Goal: Information Seeking & Learning: Check status

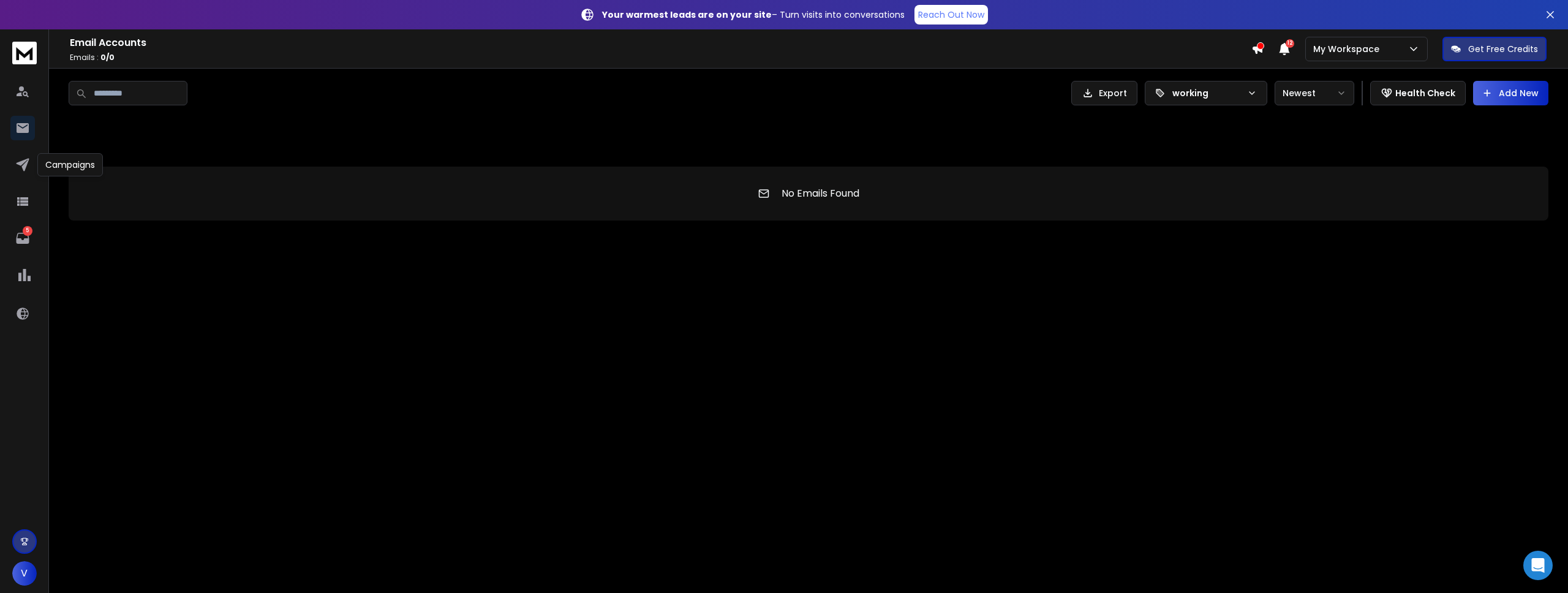
click at [25, 162] on icon at bounding box center [22, 164] width 13 height 13
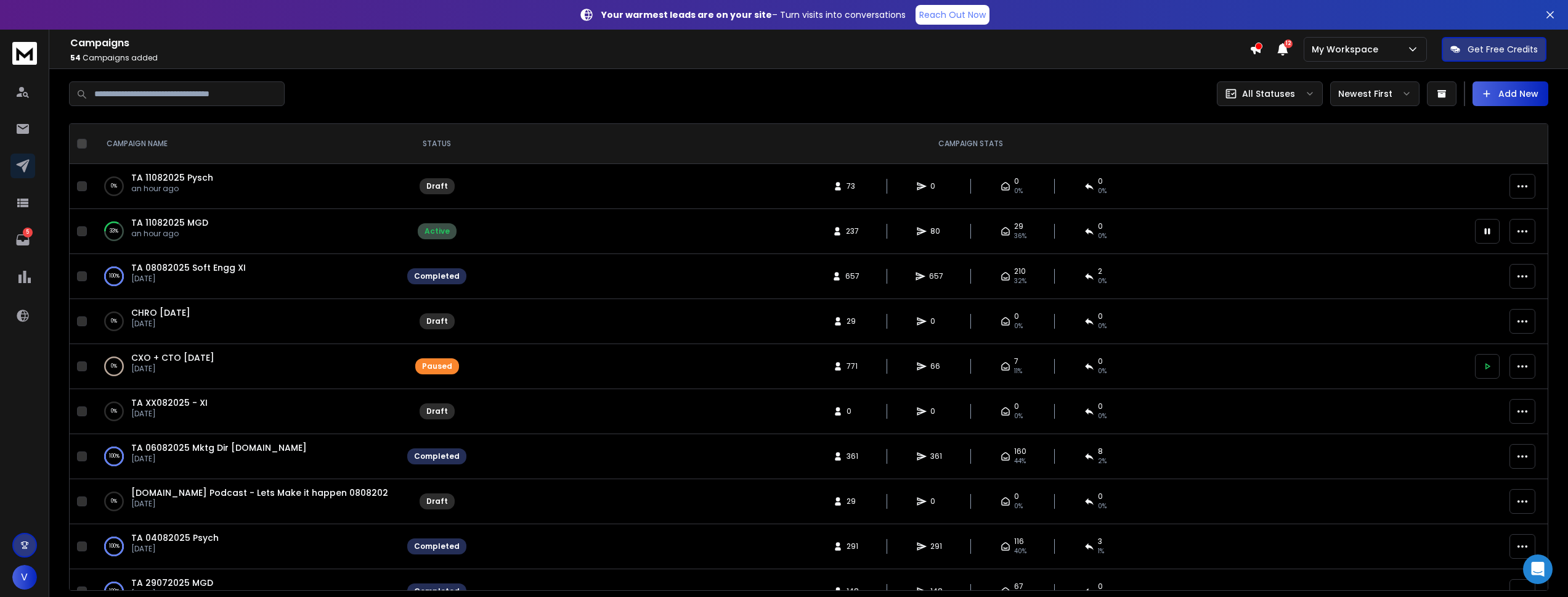
click at [245, 230] on div "33 % TA 11082025 MGD an hour ago" at bounding box center [245, 231] width 283 height 30
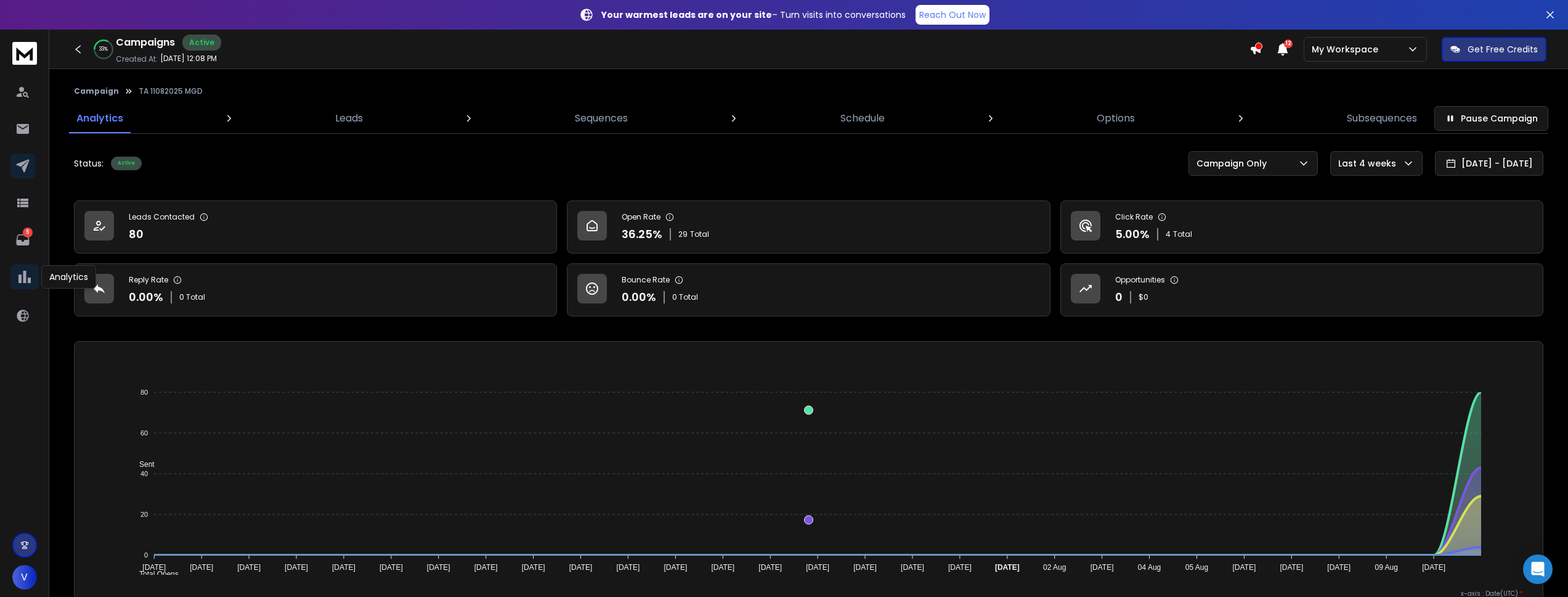
click at [25, 277] on icon at bounding box center [24, 276] width 12 height 12
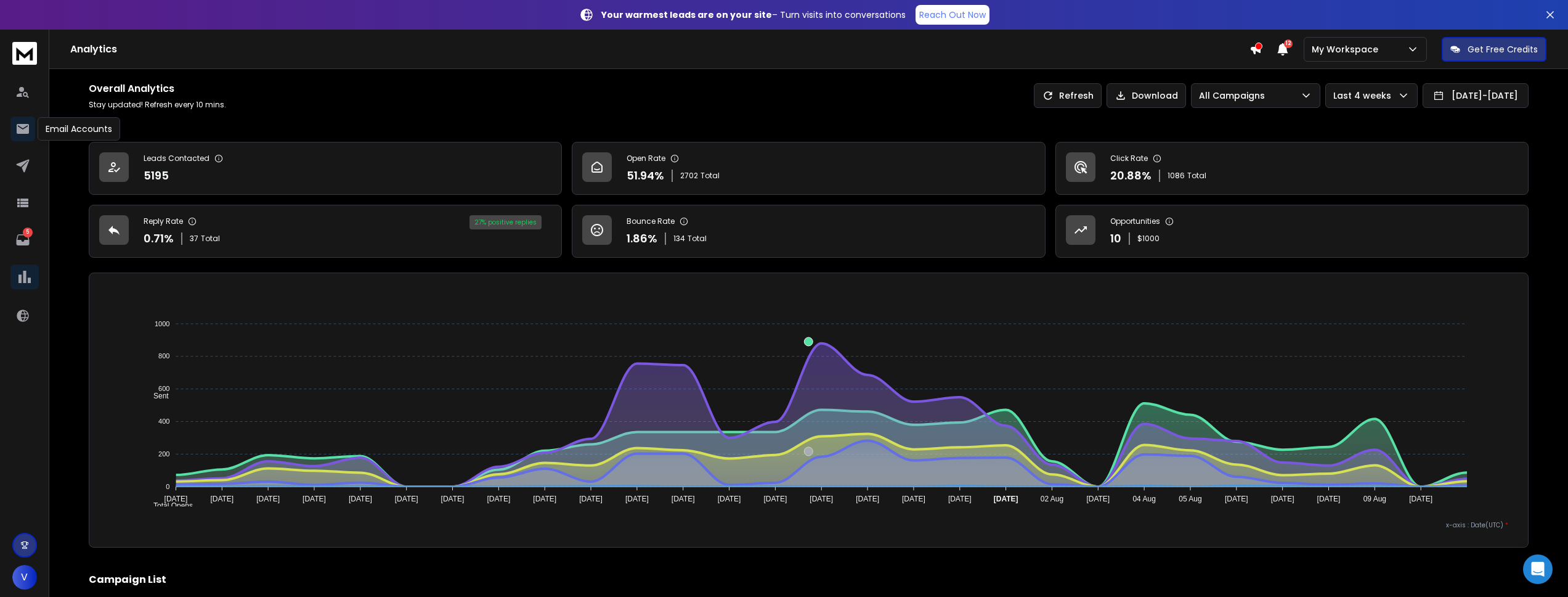
click at [24, 130] on icon at bounding box center [22, 129] width 12 height 10
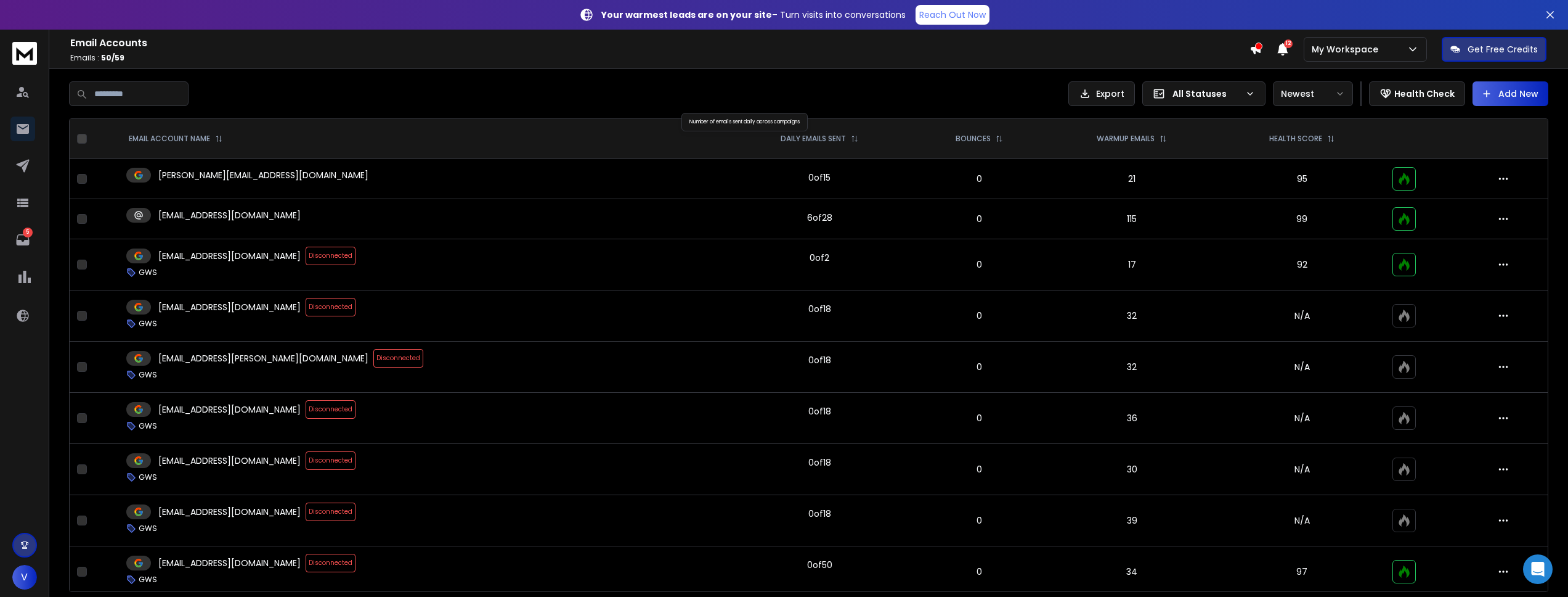
click at [764, 131] on th "DAILY EMAILS SENT" at bounding box center [820, 139] width 189 height 40
click at [764, 153] on th "DAILY EMAILS SENT" at bounding box center [820, 139] width 189 height 40
click at [780, 141] on p "DAILY EMAILS SENT" at bounding box center [813, 139] width 66 height 10
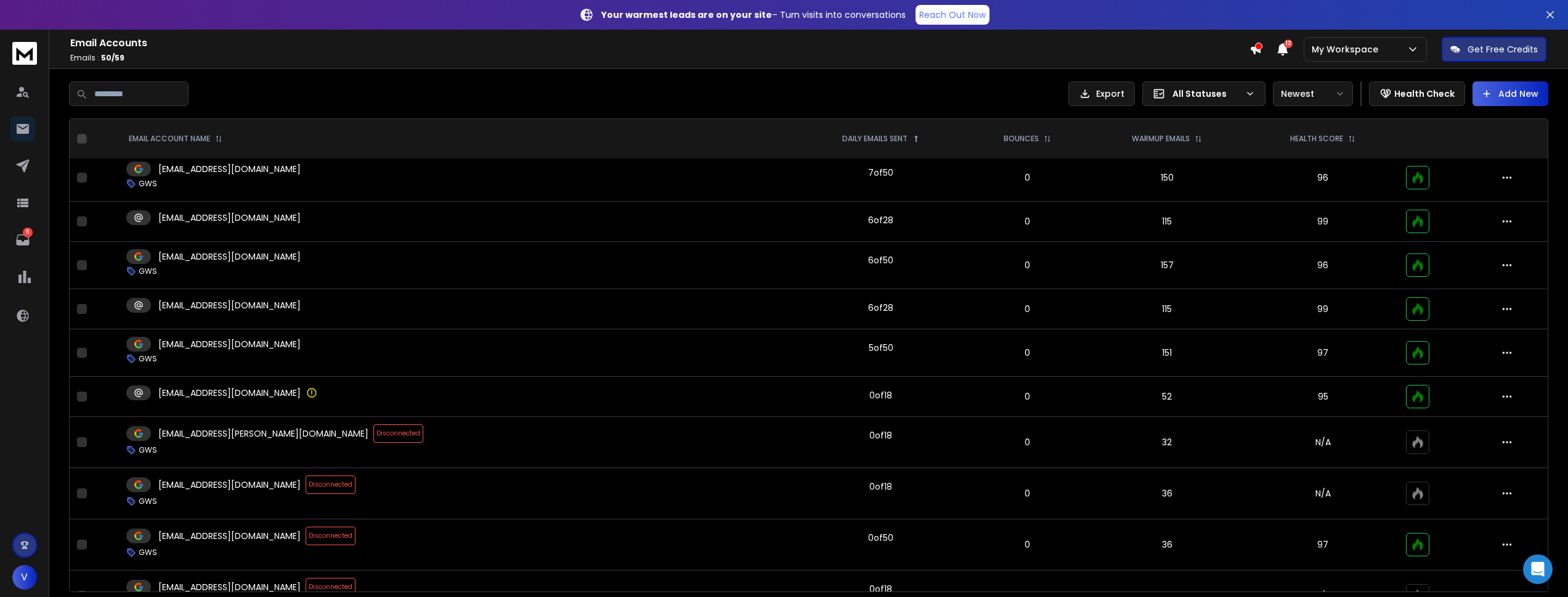
scroll to position [306, 0]
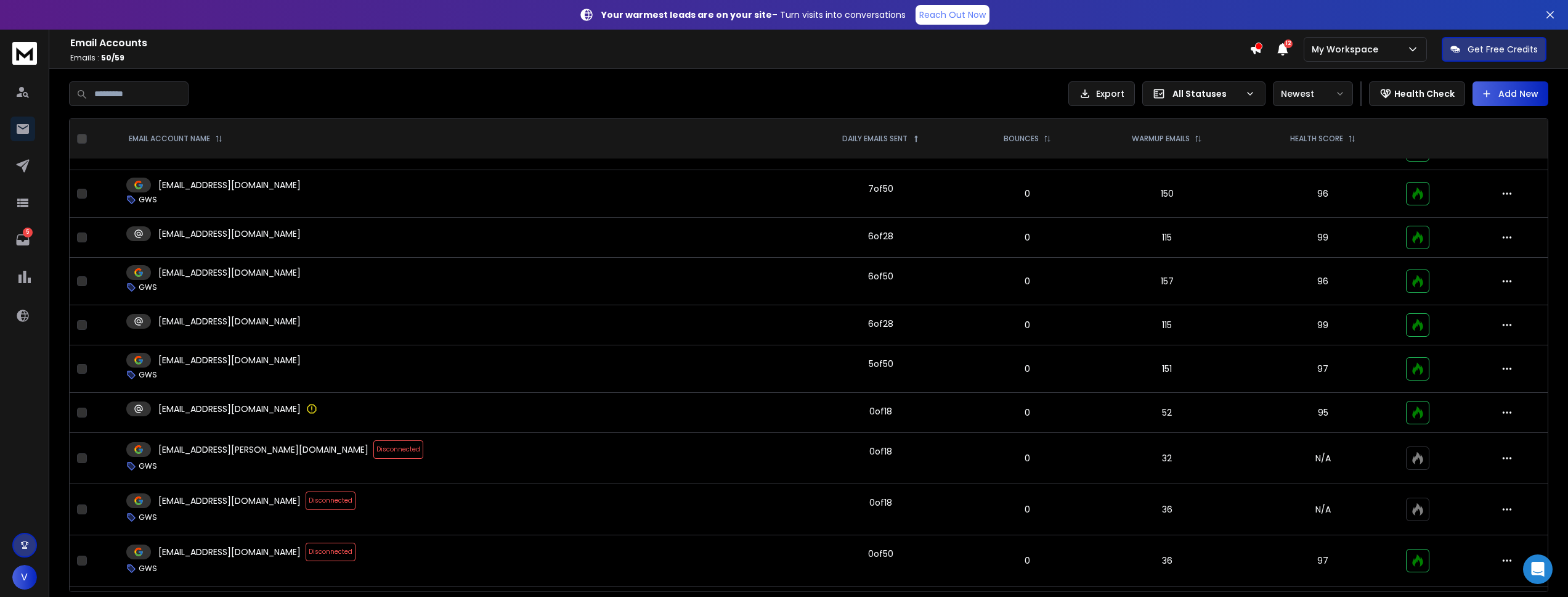
click at [81, 366] on button "button" at bounding box center [82, 368] width 10 height 10
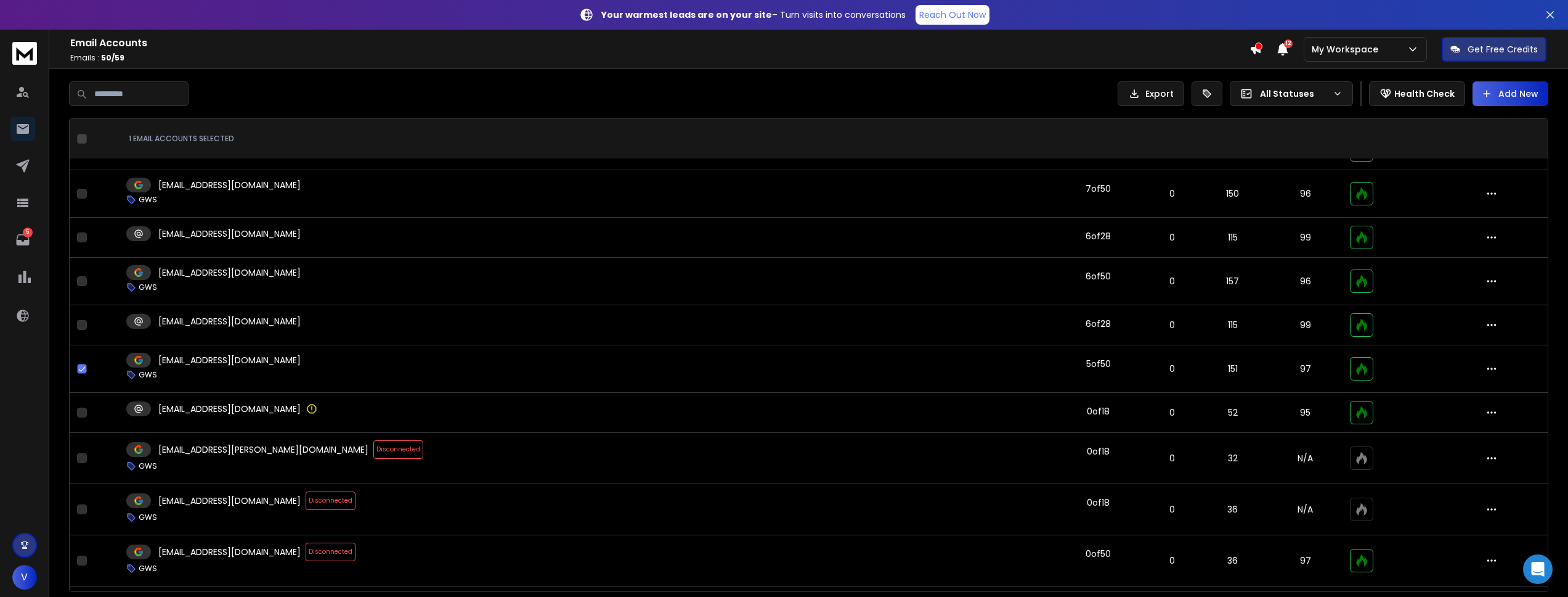
click at [79, 323] on button "button" at bounding box center [82, 325] width 10 height 10
click at [80, 279] on button "button" at bounding box center [82, 281] width 10 height 10
click at [85, 234] on button "button" at bounding box center [82, 237] width 10 height 10
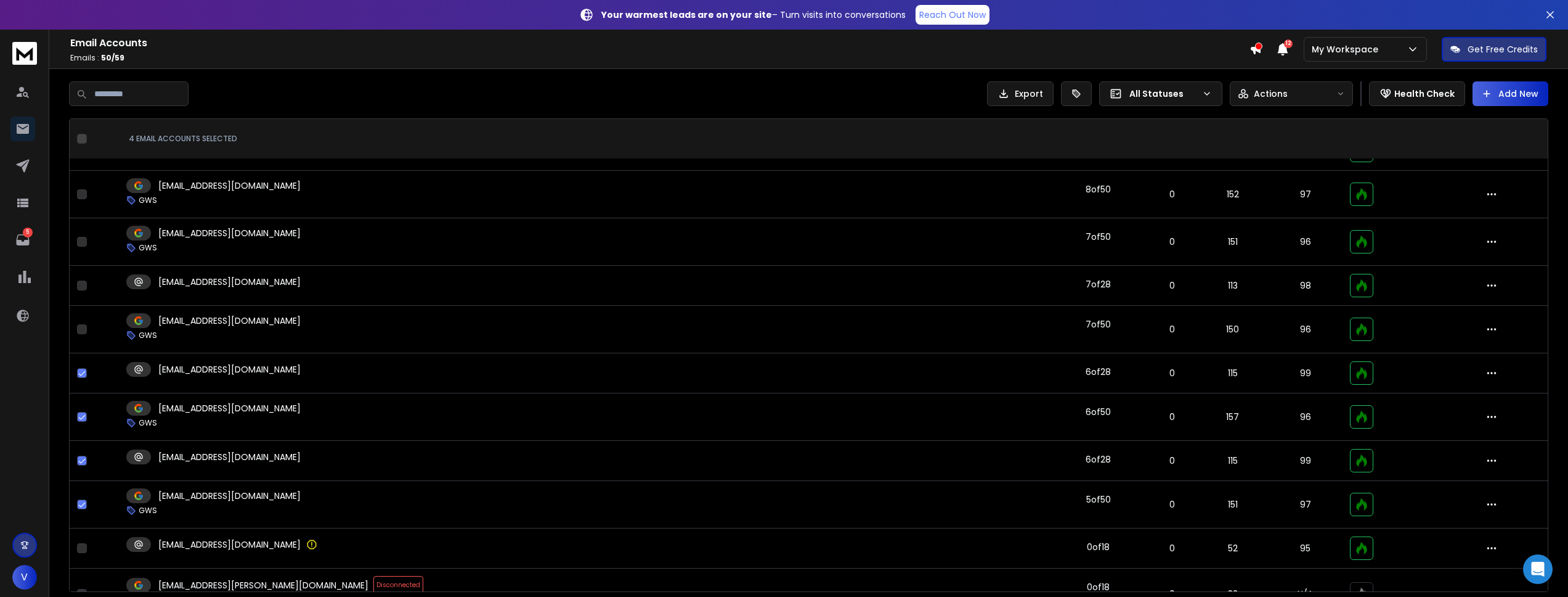
click at [82, 328] on button "button" at bounding box center [82, 329] width 10 height 10
click at [83, 284] on button "button" at bounding box center [82, 285] width 10 height 10
click at [90, 237] on div at bounding box center [98, 242] width 42 height 10
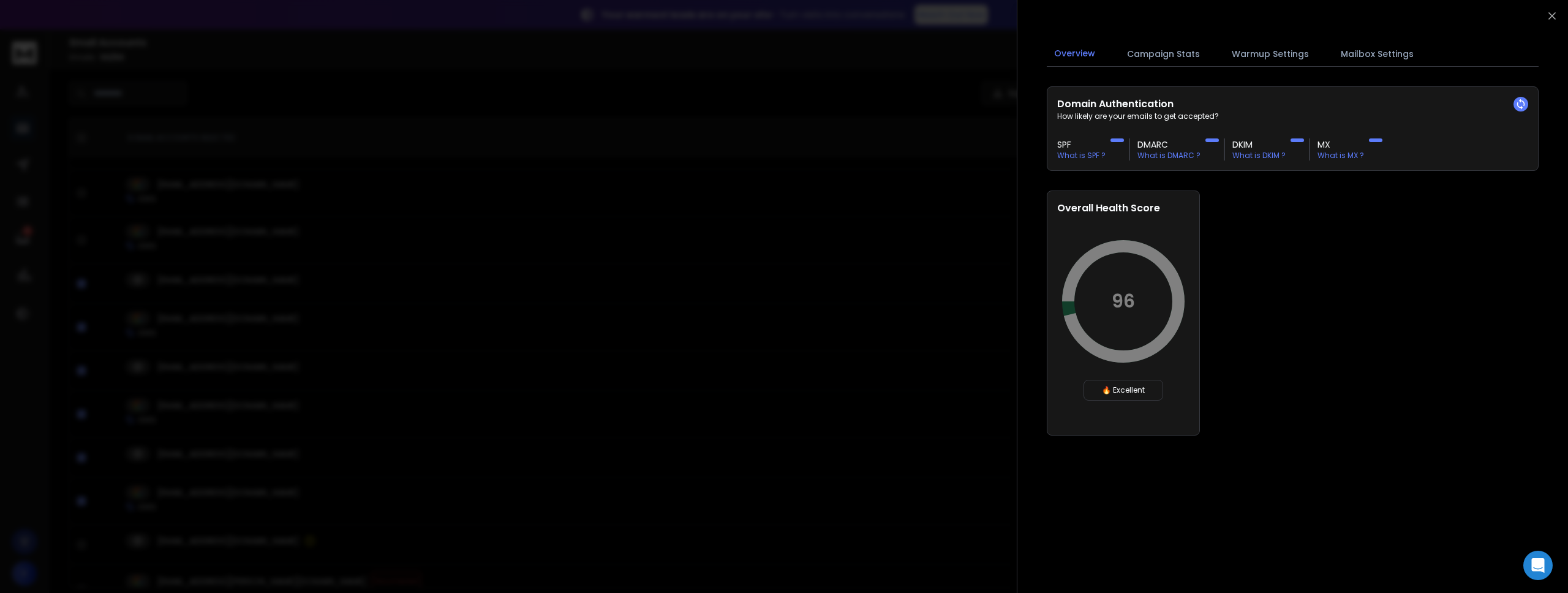
click at [144, 175] on div at bounding box center [784, 296] width 1568 height 593
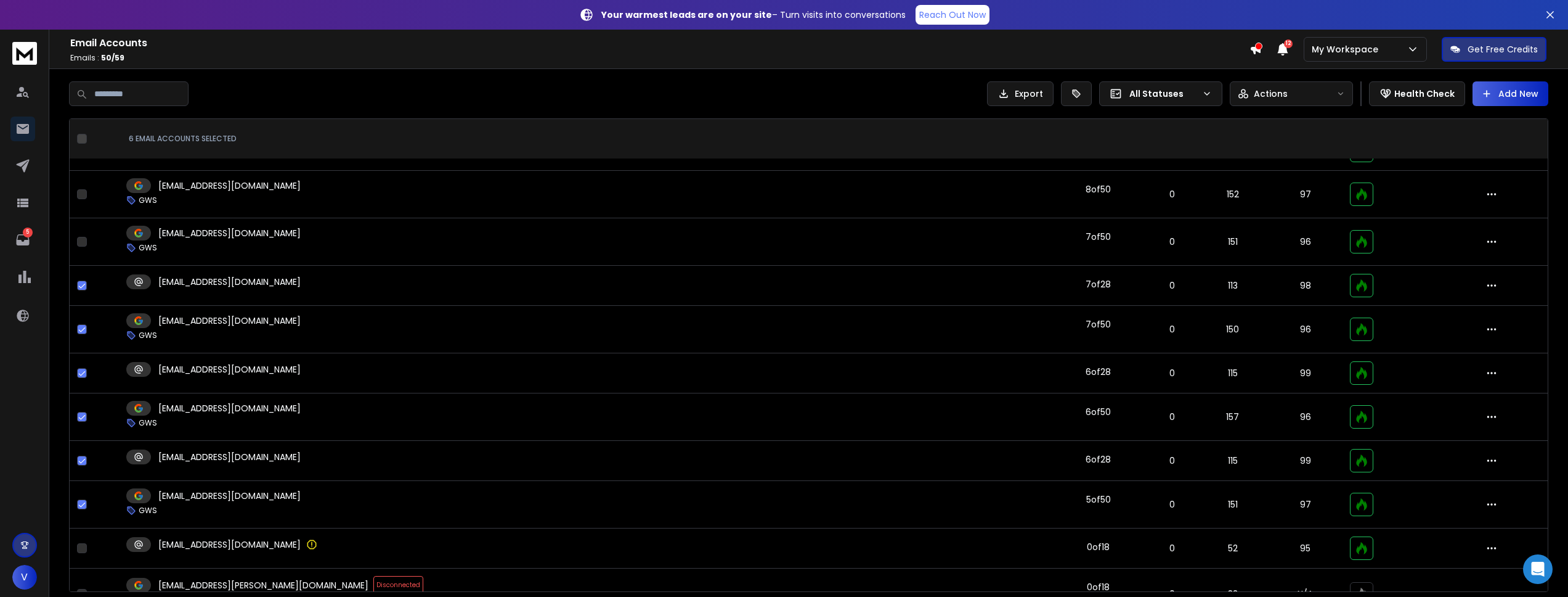
click at [82, 241] on button "button" at bounding box center [82, 242] width 10 height 10
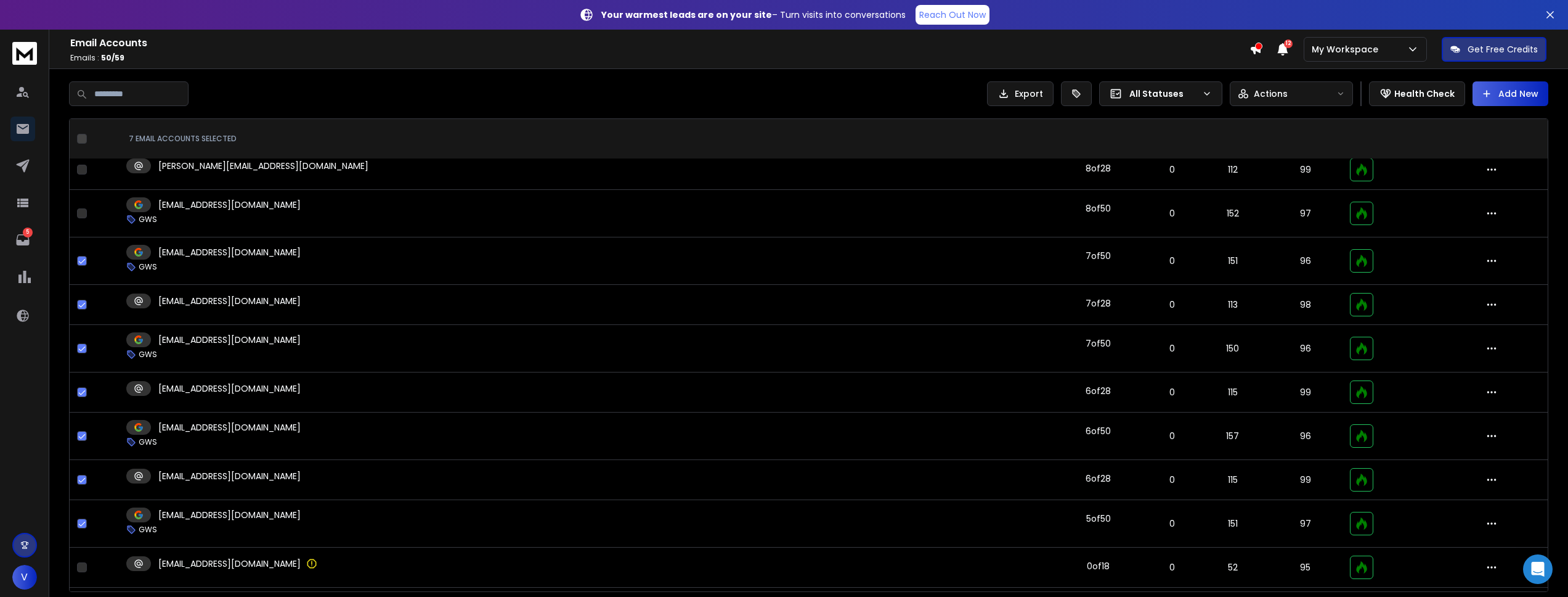
scroll to position [135, 0]
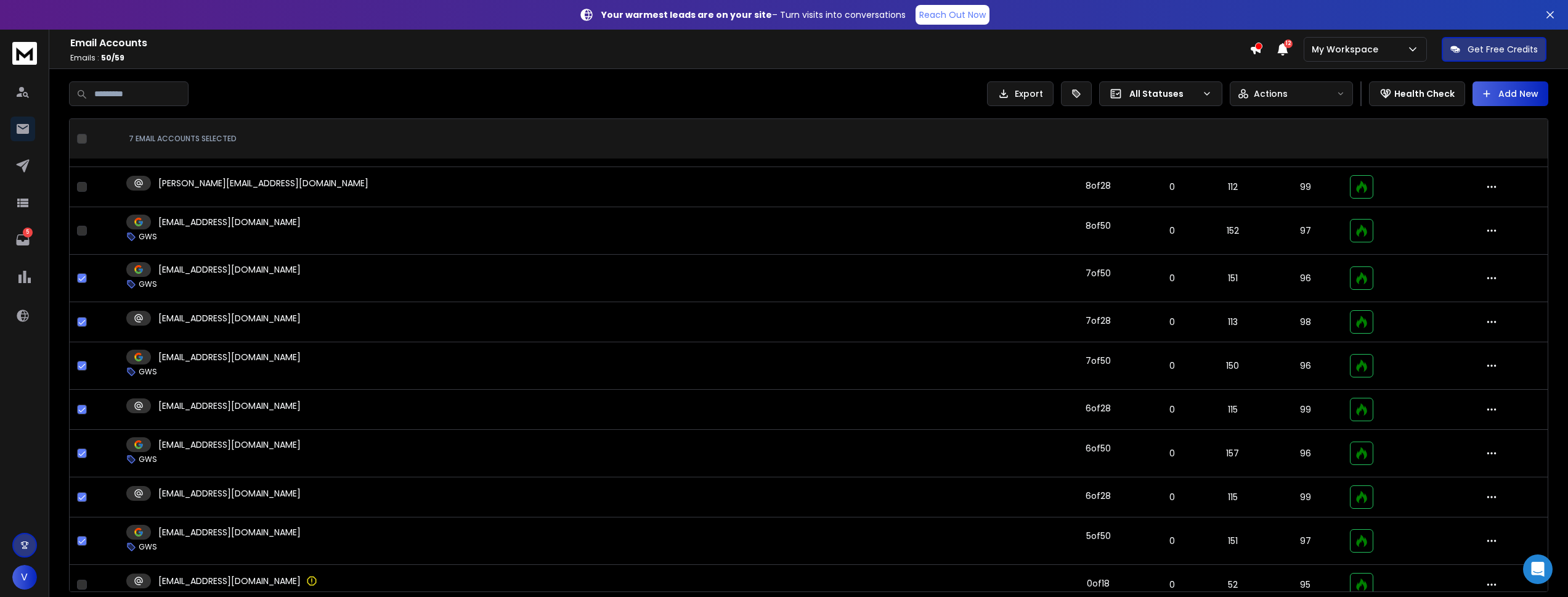
click at [82, 232] on button "button" at bounding box center [82, 230] width 10 height 10
click at [81, 187] on button "button" at bounding box center [82, 187] width 10 height 10
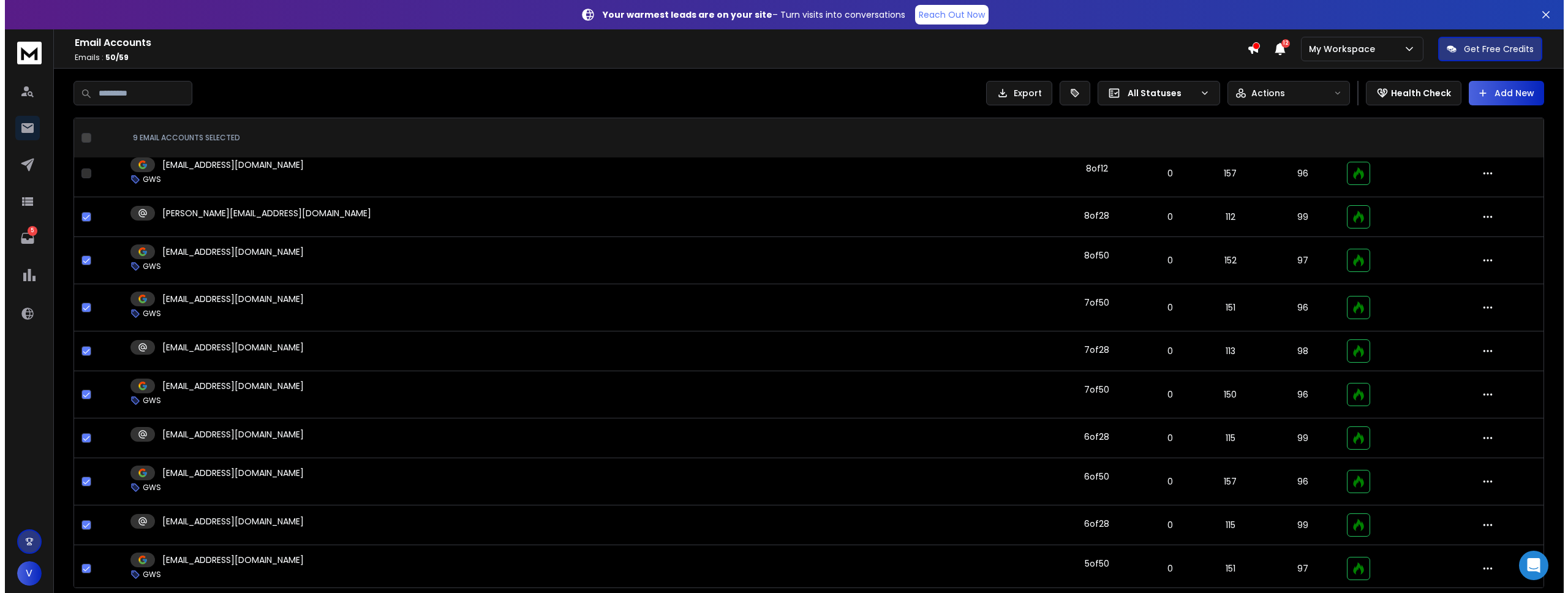
scroll to position [0, 0]
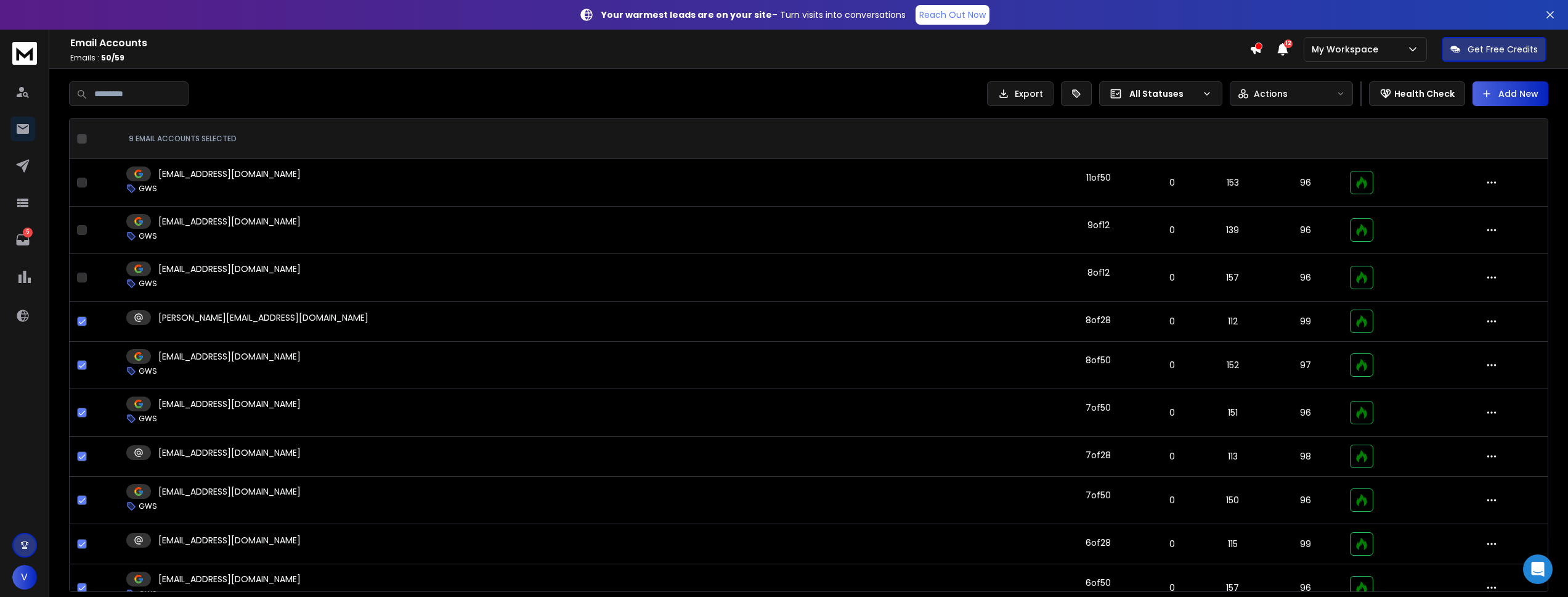
click at [82, 276] on button "button" at bounding box center [82, 278] width 10 height 10
click at [80, 229] on button "button" at bounding box center [82, 230] width 10 height 10
click at [81, 180] on button "button" at bounding box center [82, 183] width 10 height 10
click at [1081, 97] on icon at bounding box center [1076, 94] width 10 height 10
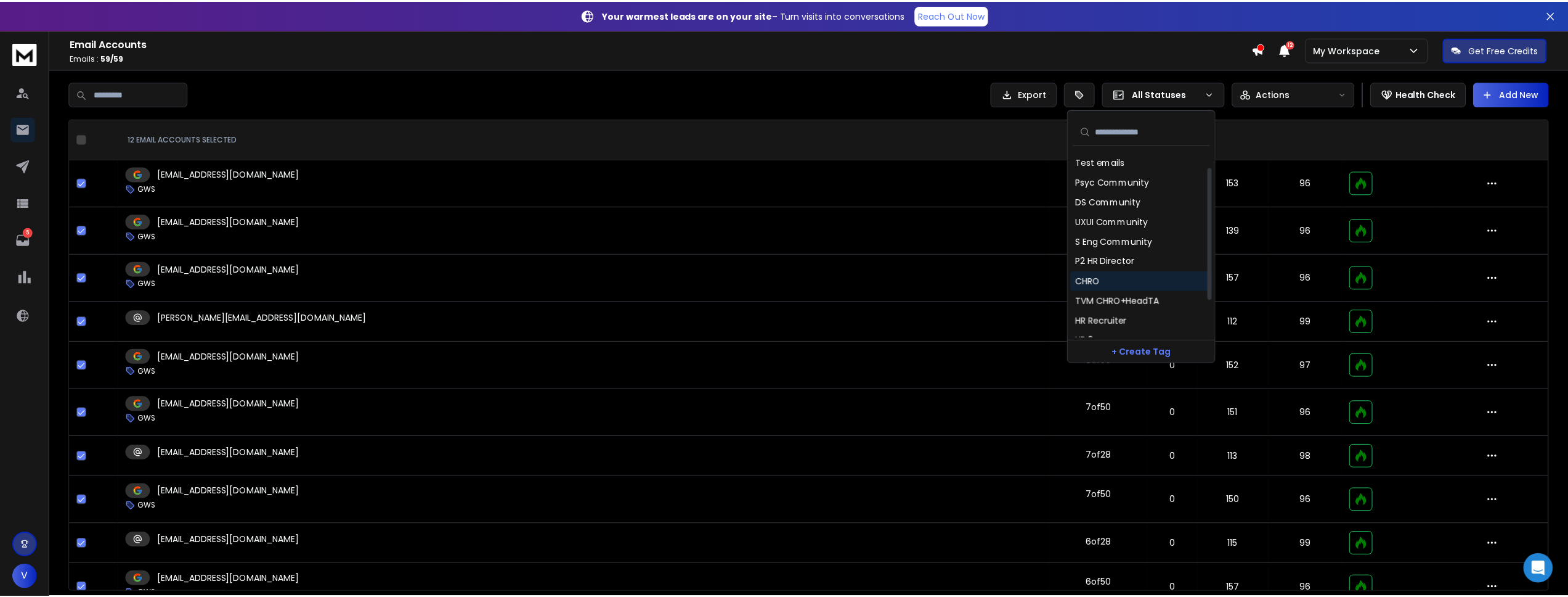
scroll to position [72, 0]
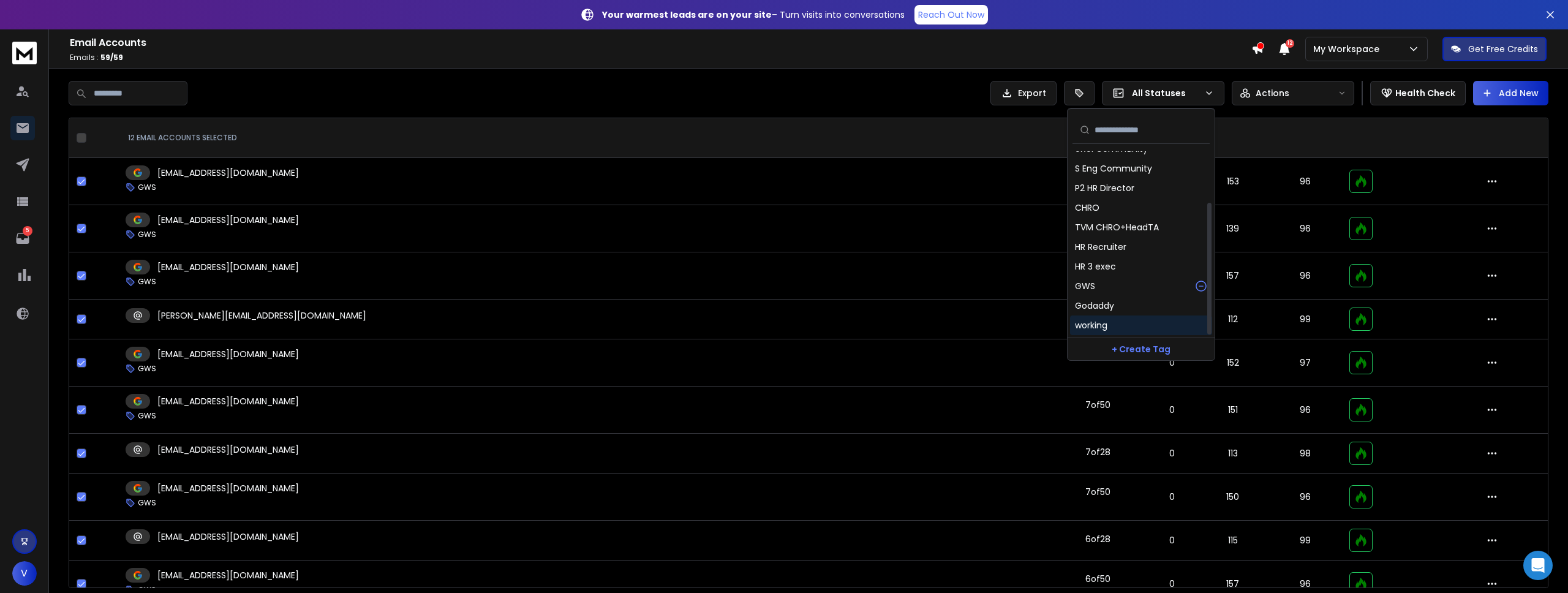
click at [1134, 325] on div "working" at bounding box center [1141, 325] width 132 height 12
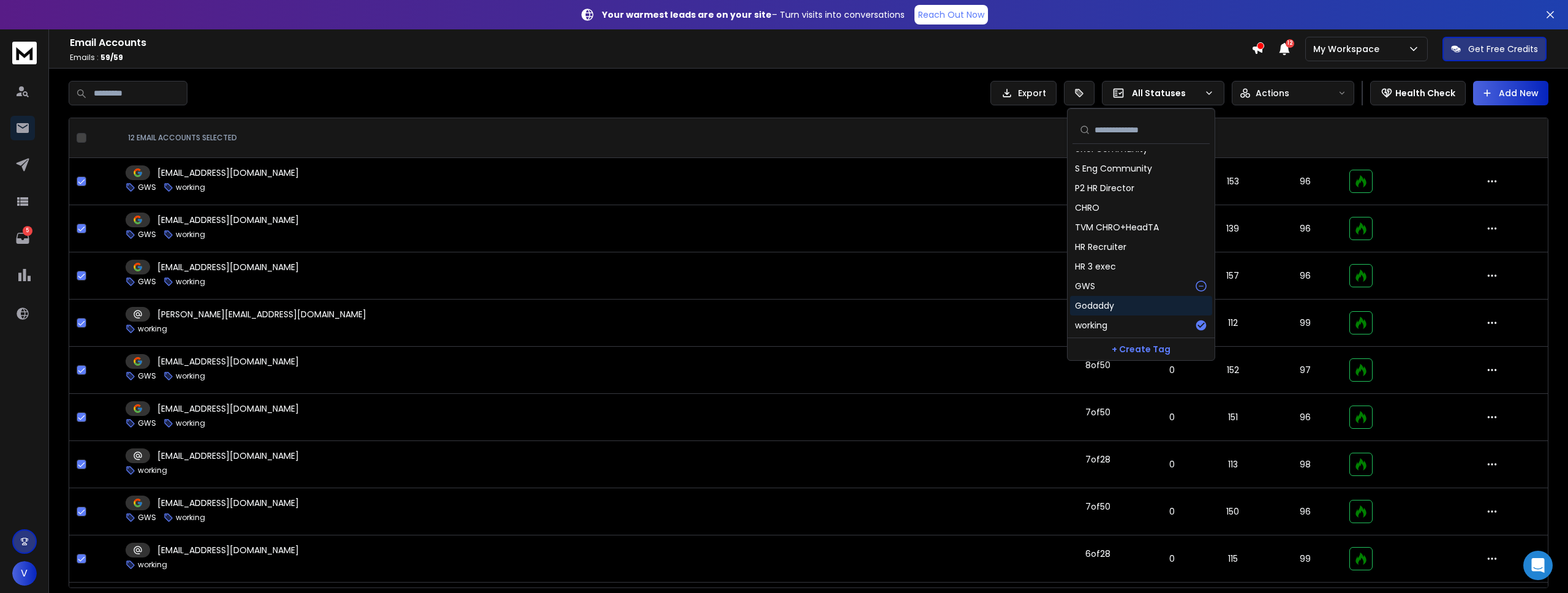
click at [764, 105] on div "Export All Statuses Actions Health Check Add New 12 EMAIL ACCOUNTS SELECTED [EM…" at bounding box center [808, 334] width 1480 height 507
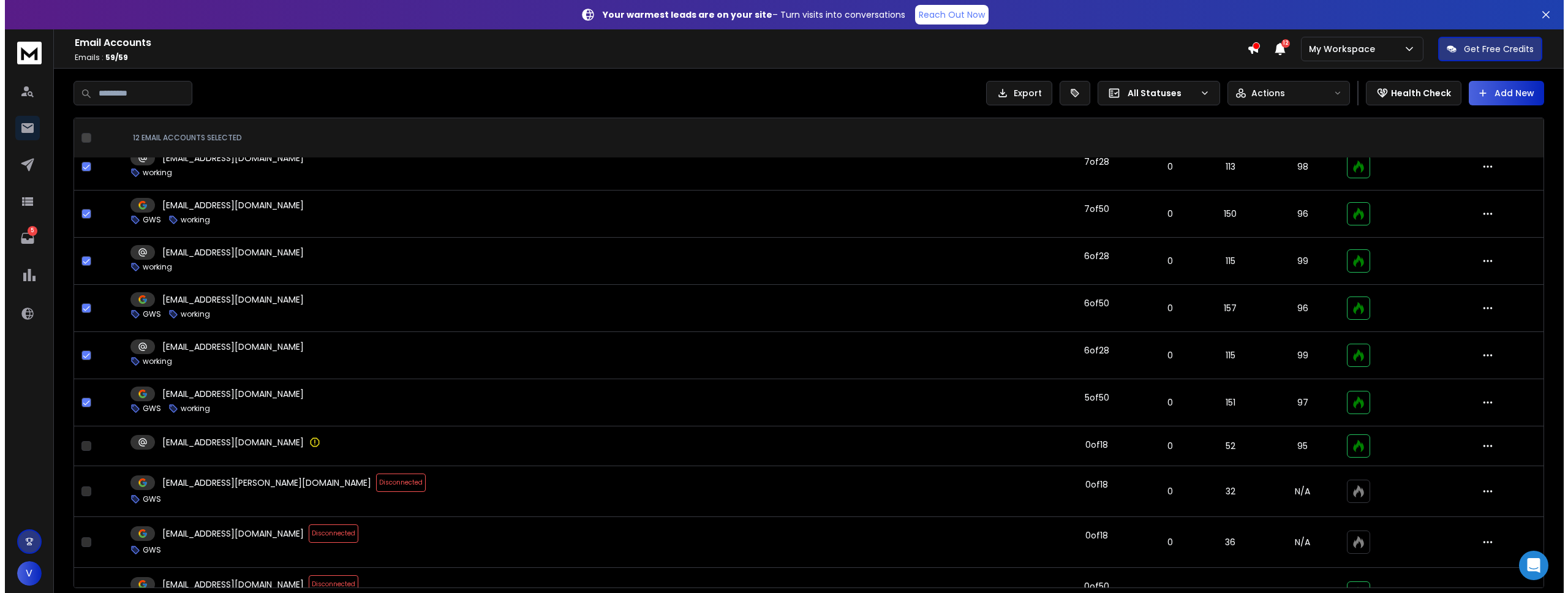
scroll to position [309, 0]
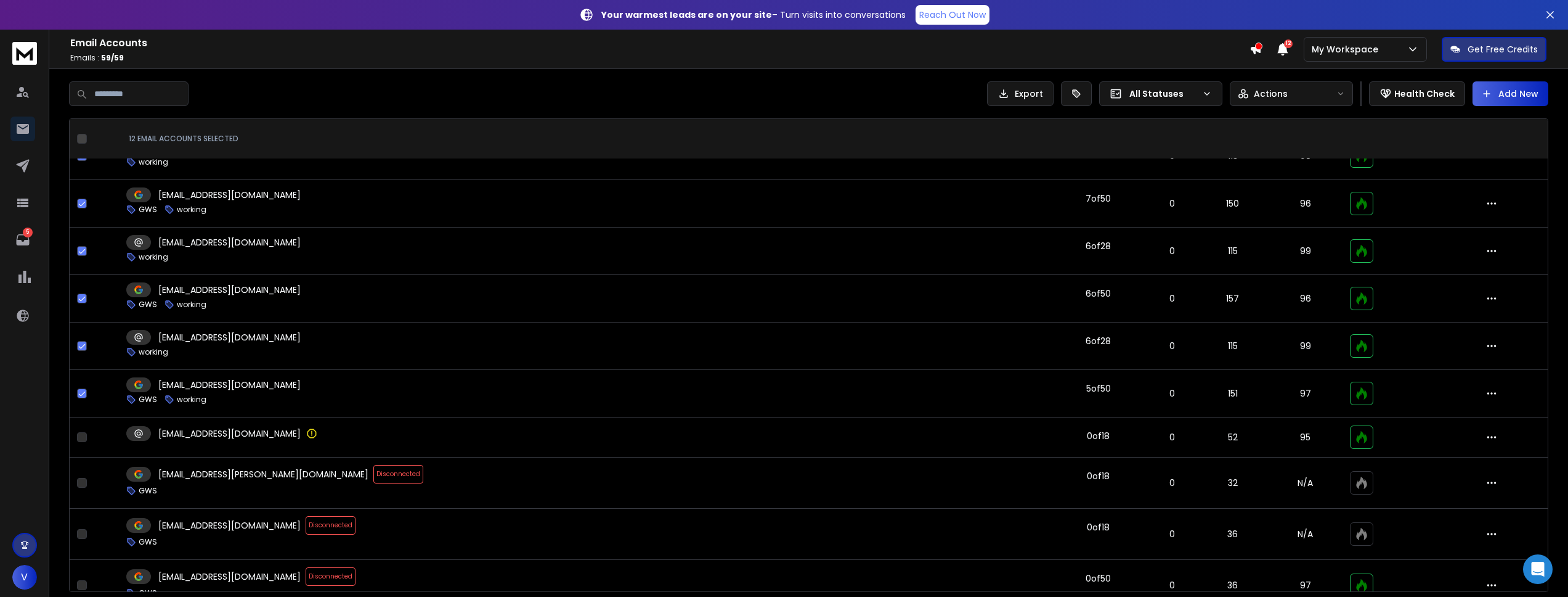
click at [128, 99] on input at bounding box center [129, 94] width 120 height 25
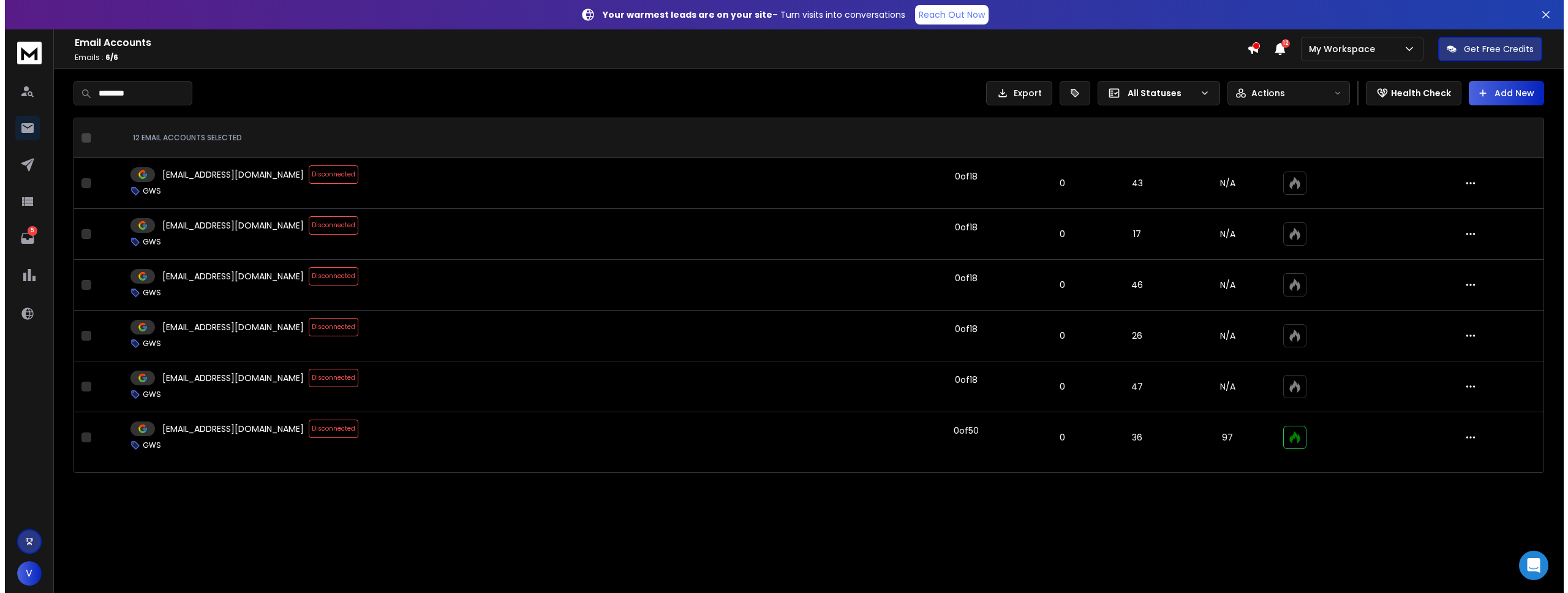
scroll to position [0, 0]
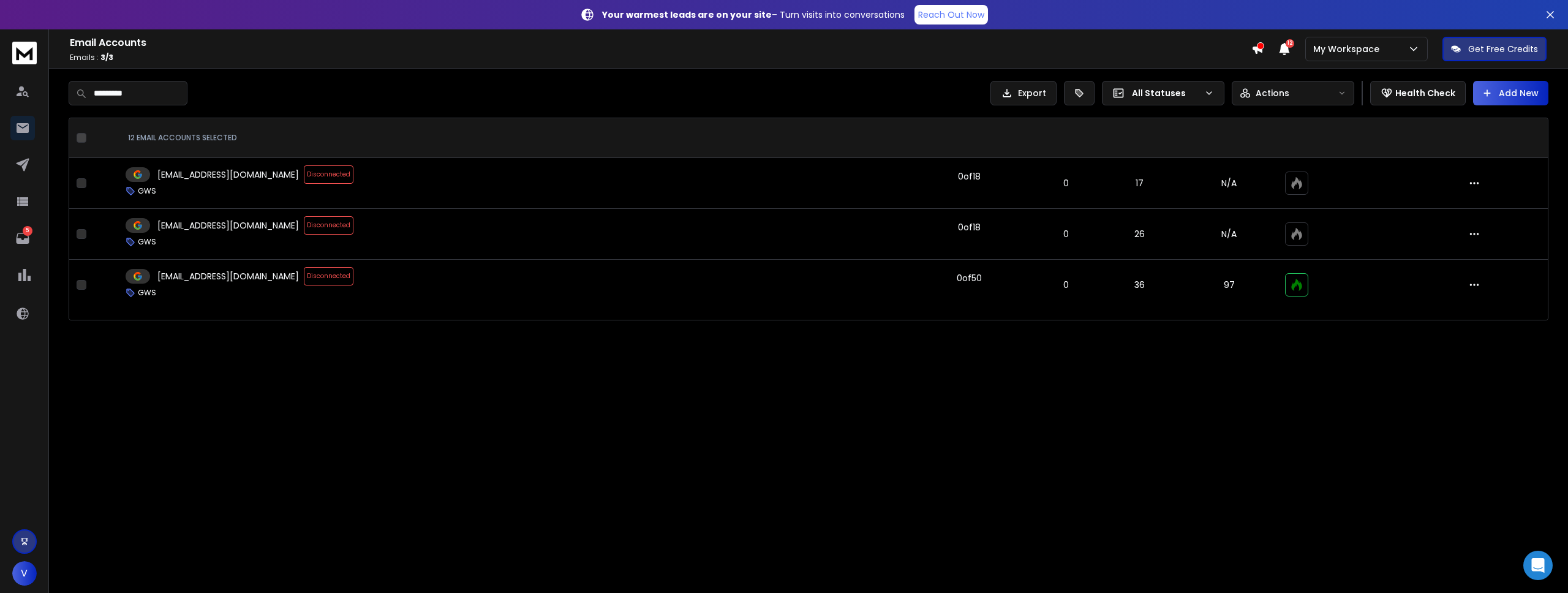
type input "*********"
click at [81, 282] on button "button" at bounding box center [82, 285] width 10 height 10
click at [83, 235] on button "button" at bounding box center [82, 234] width 10 height 10
click at [82, 183] on button "button" at bounding box center [82, 183] width 10 height 10
click at [1082, 101] on button at bounding box center [1079, 93] width 31 height 25
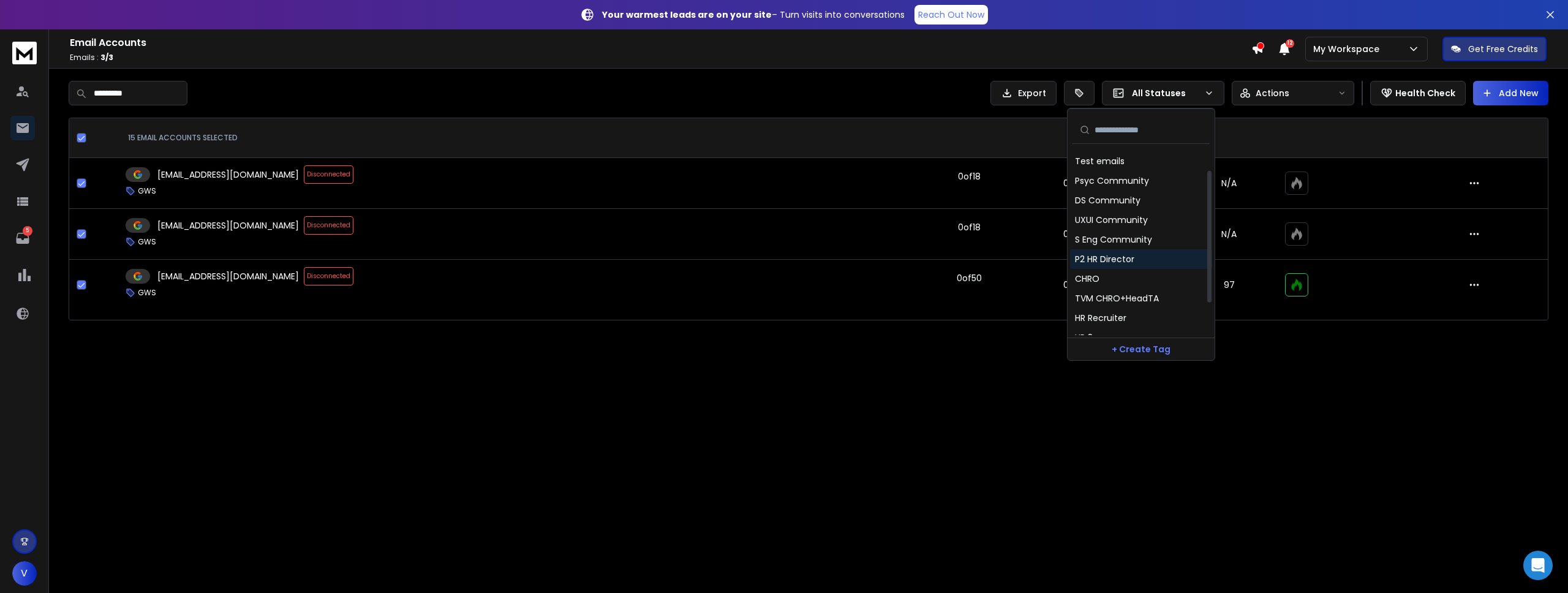
scroll to position [71, 0]
click at [1126, 325] on div "working" at bounding box center [1141, 325] width 132 height 12
click at [1118, 325] on div "working" at bounding box center [1141, 325] width 132 height 12
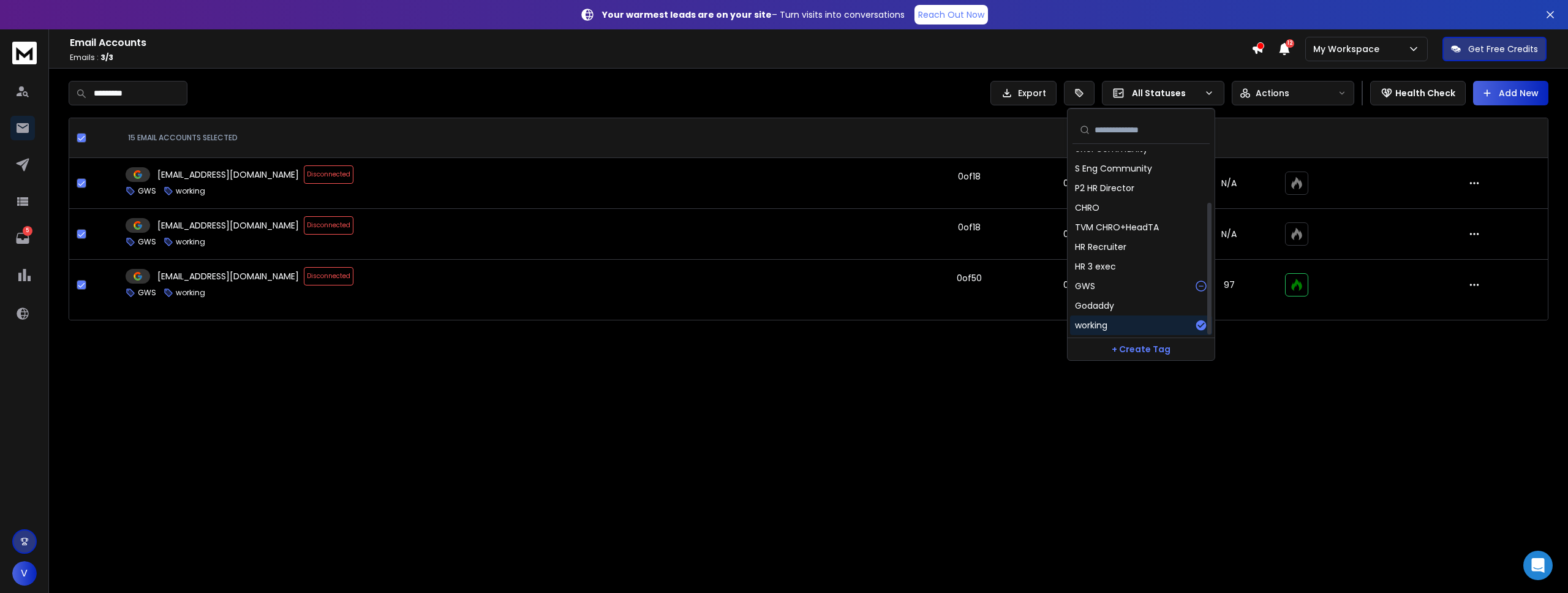
click at [463, 356] on div "Your warmest leads are on your site – Turn visits into conversations Reach Out …" at bounding box center [784, 296] width 1568 height 593
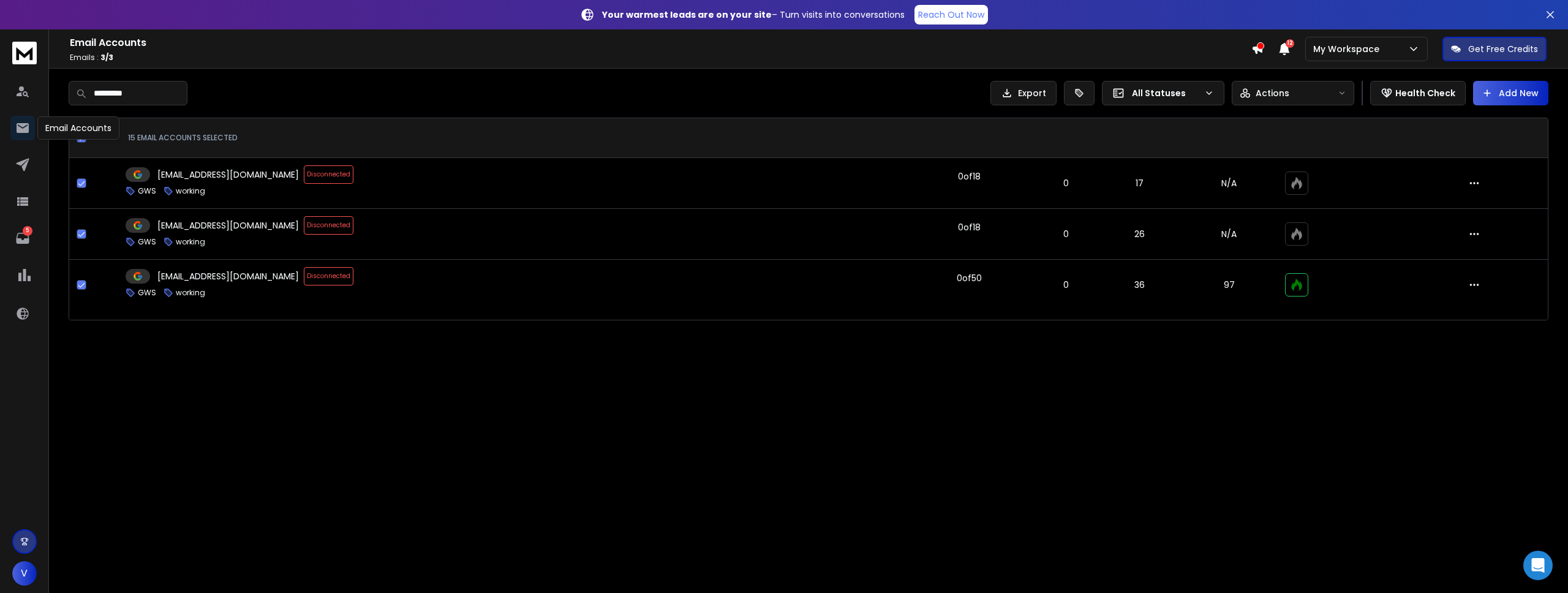
click at [21, 131] on icon at bounding box center [22, 128] width 12 height 10
click at [18, 127] on icon at bounding box center [22, 128] width 12 height 10
drag, startPoint x: 145, startPoint y: 93, endPoint x: 38, endPoint y: 91, distance: 107.0
click at [38, 91] on div "5 V Email Accounts Emails : 3 / 3 12 My Workspace Get Free Credits ********* Ex…" at bounding box center [784, 181] width 1568 height 303
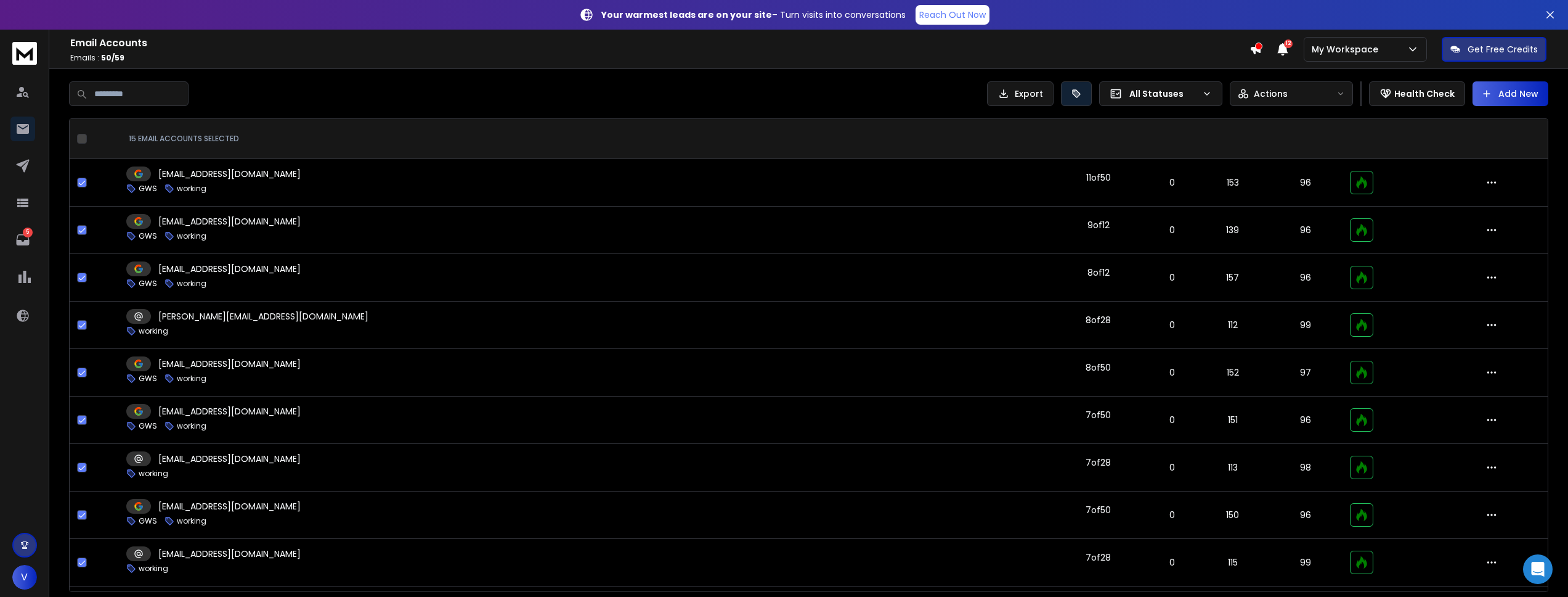
click at [1073, 94] on button at bounding box center [1076, 94] width 31 height 25
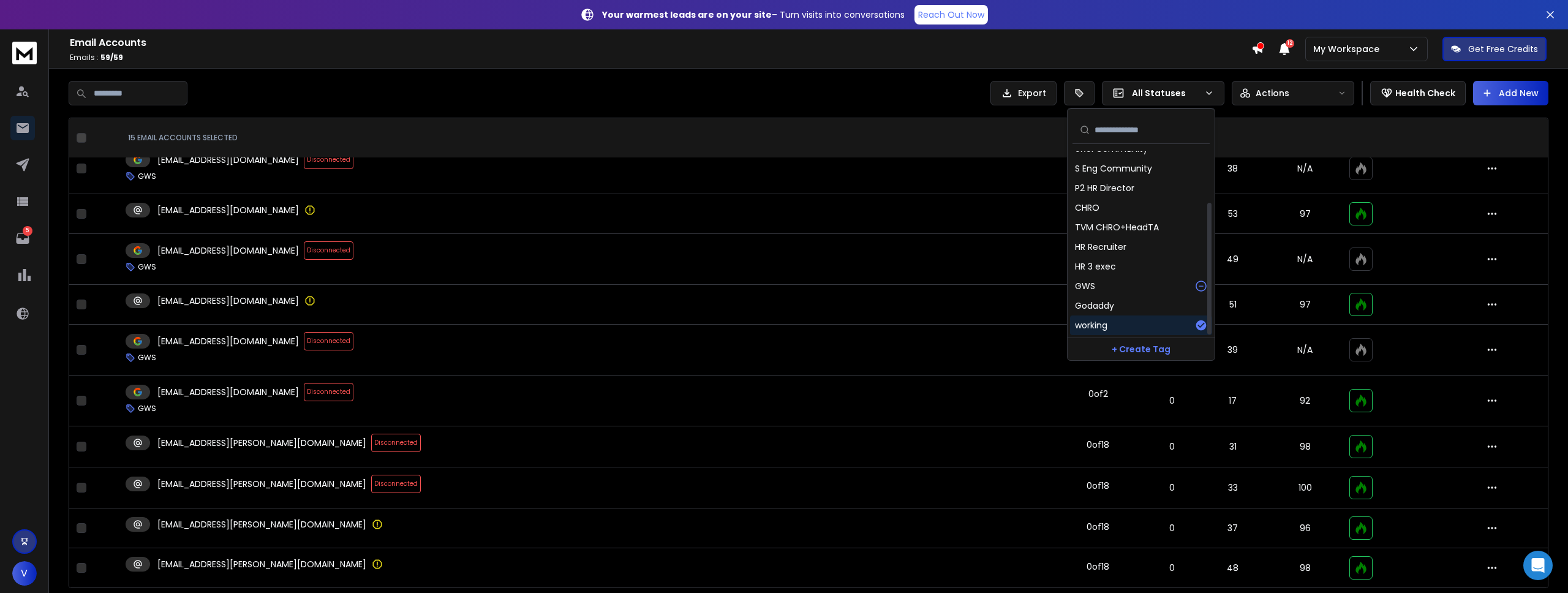
click at [1138, 330] on div "working" at bounding box center [1141, 325] width 132 height 12
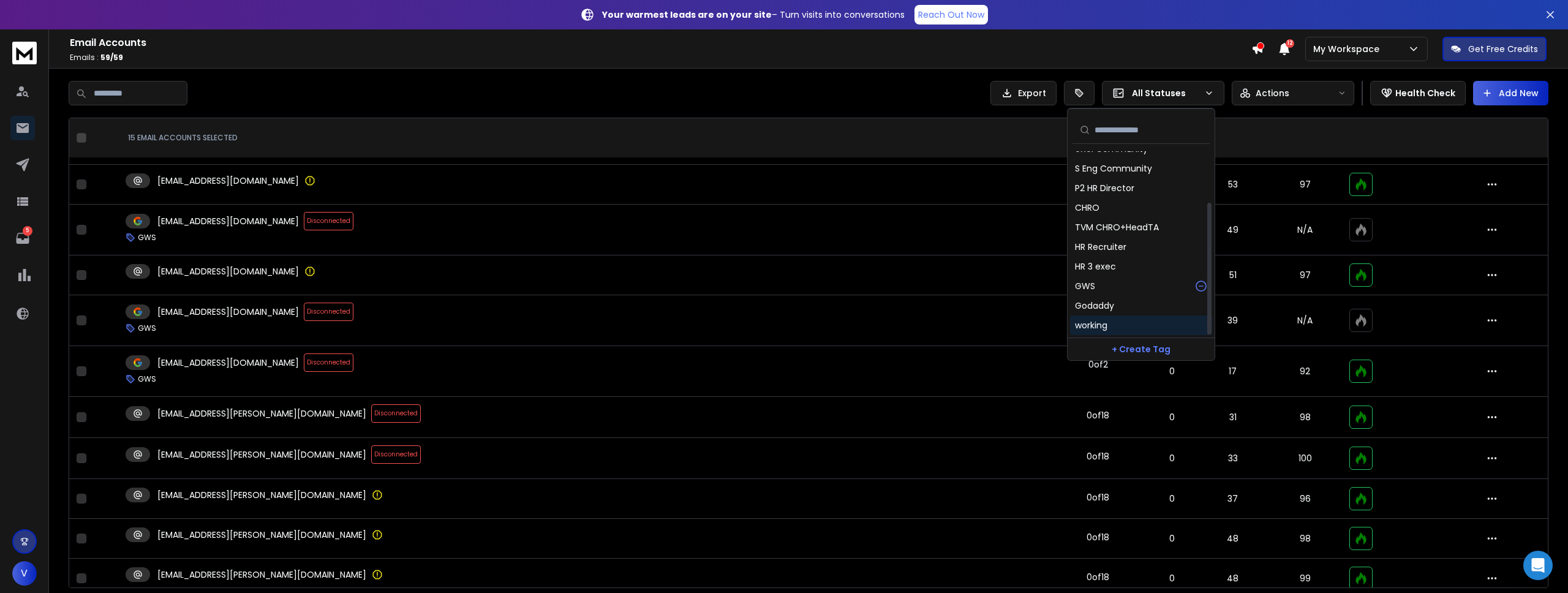
scroll to position [743, 0]
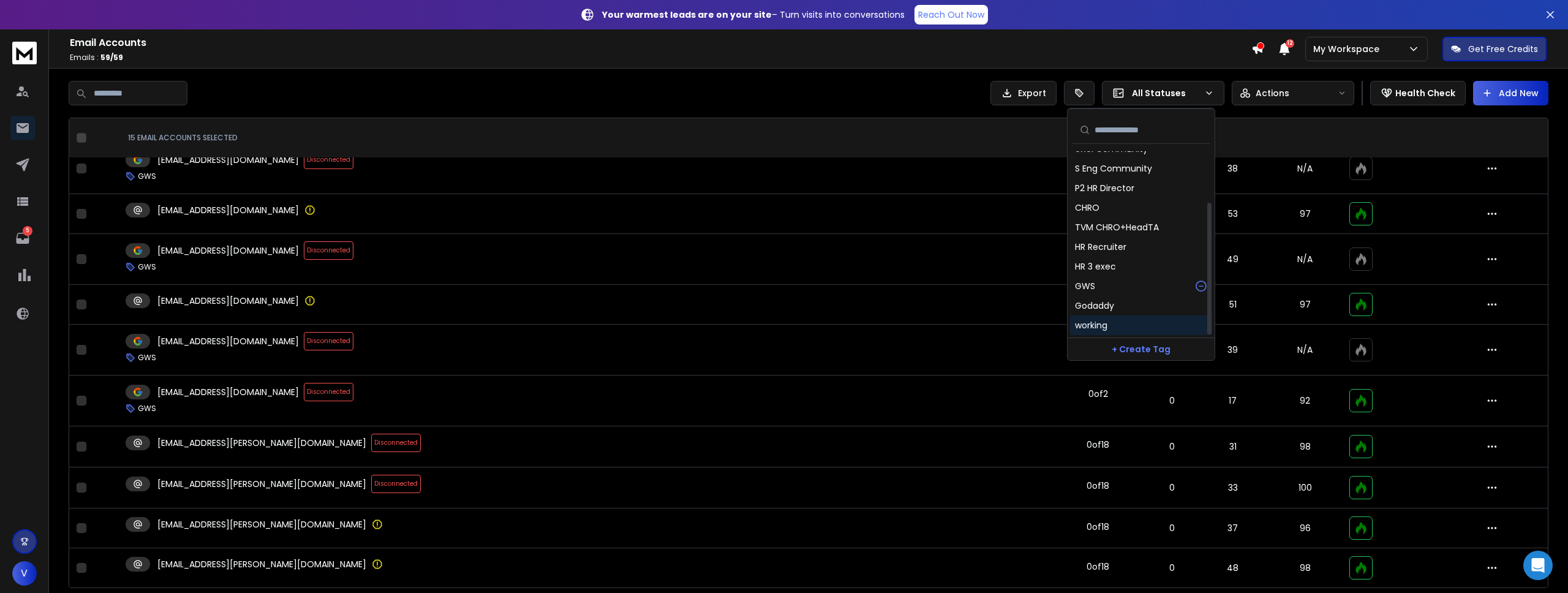
click at [1138, 330] on div "working" at bounding box center [1141, 325] width 132 height 12
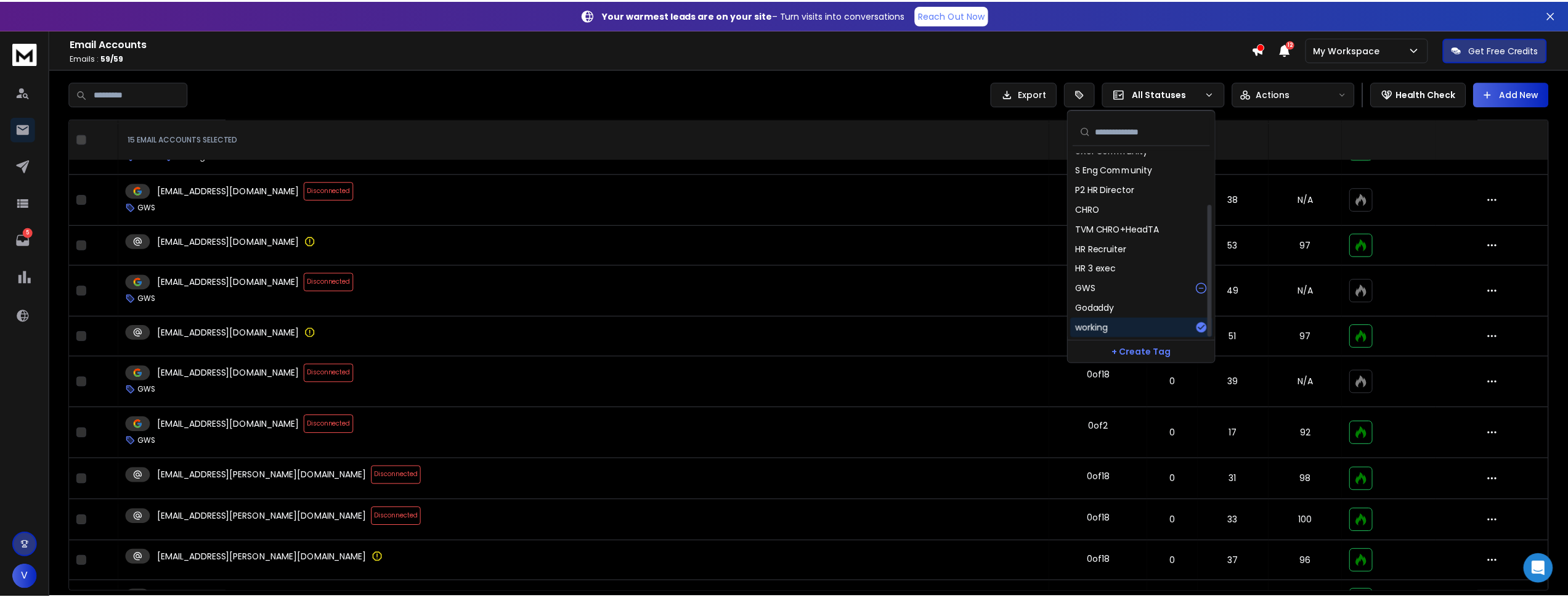
scroll to position [778, 0]
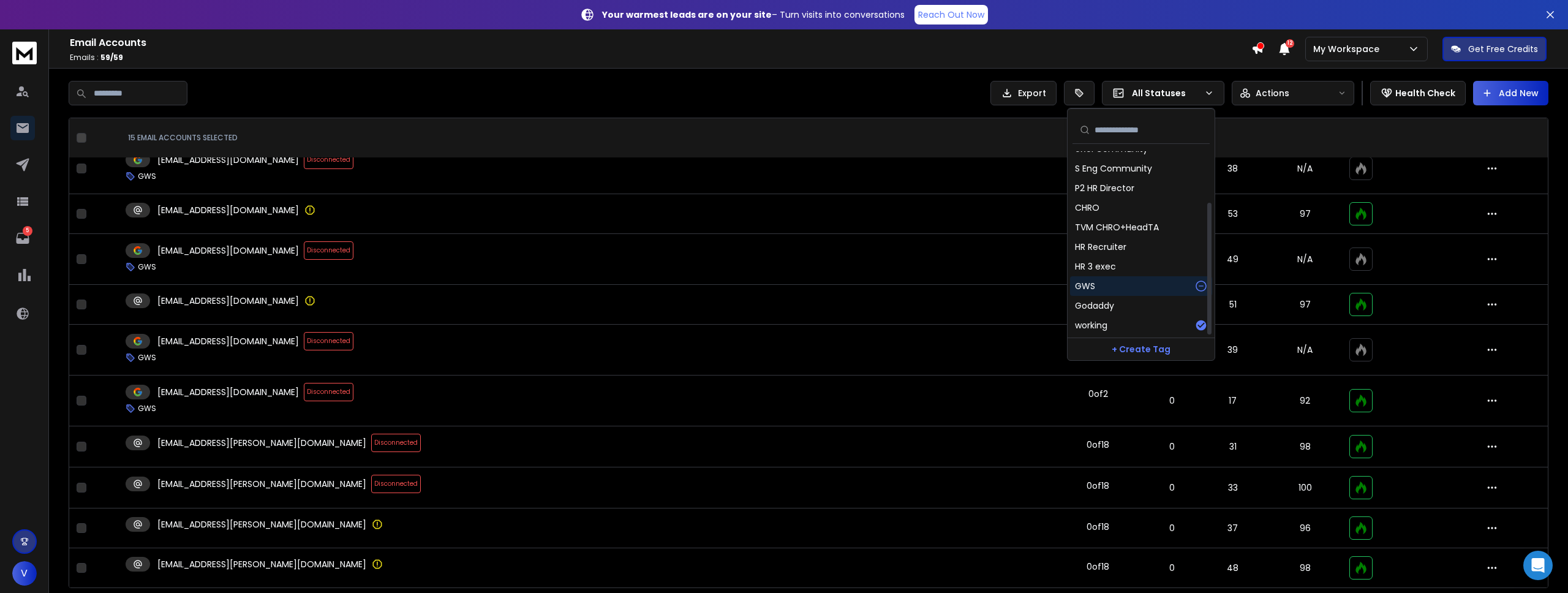
click at [797, 76] on div "Export All Statuses Actions Health Check Add New 15 EMAIL ACCOUNTS SELECTED [EM…" at bounding box center [808, 334] width 1518 height 531
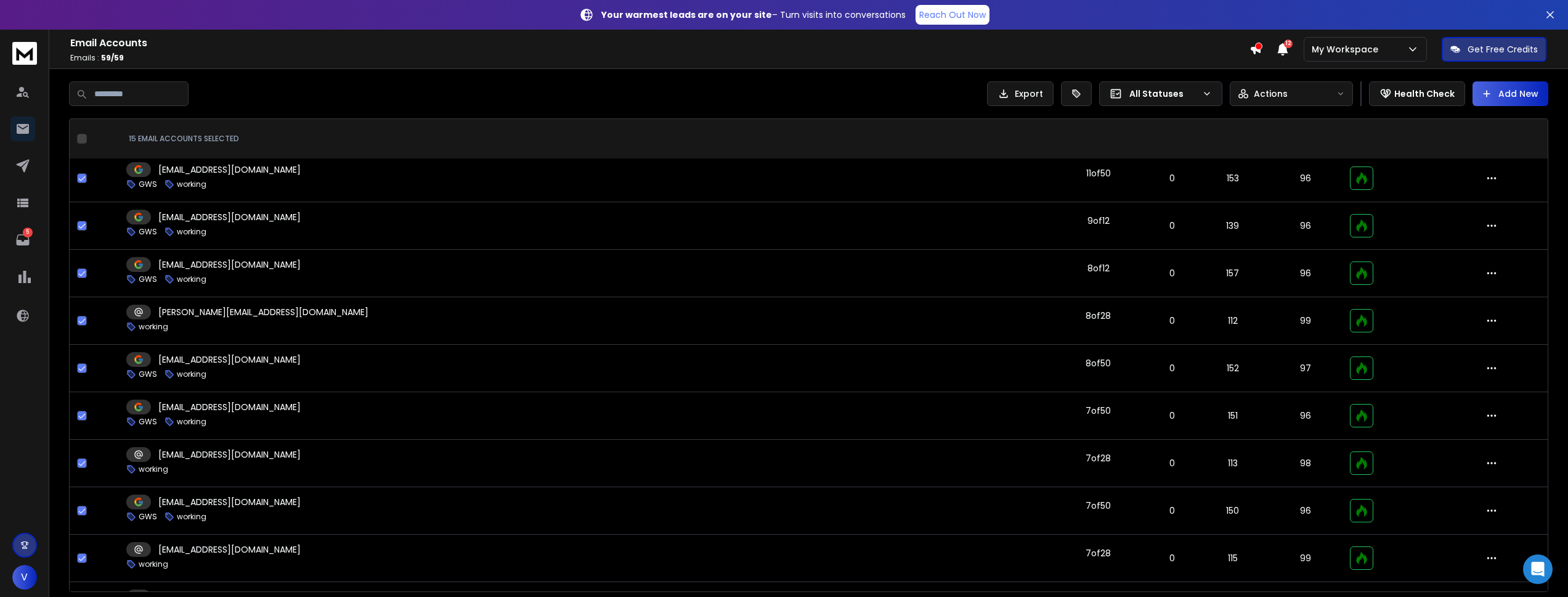
scroll to position [0, 0]
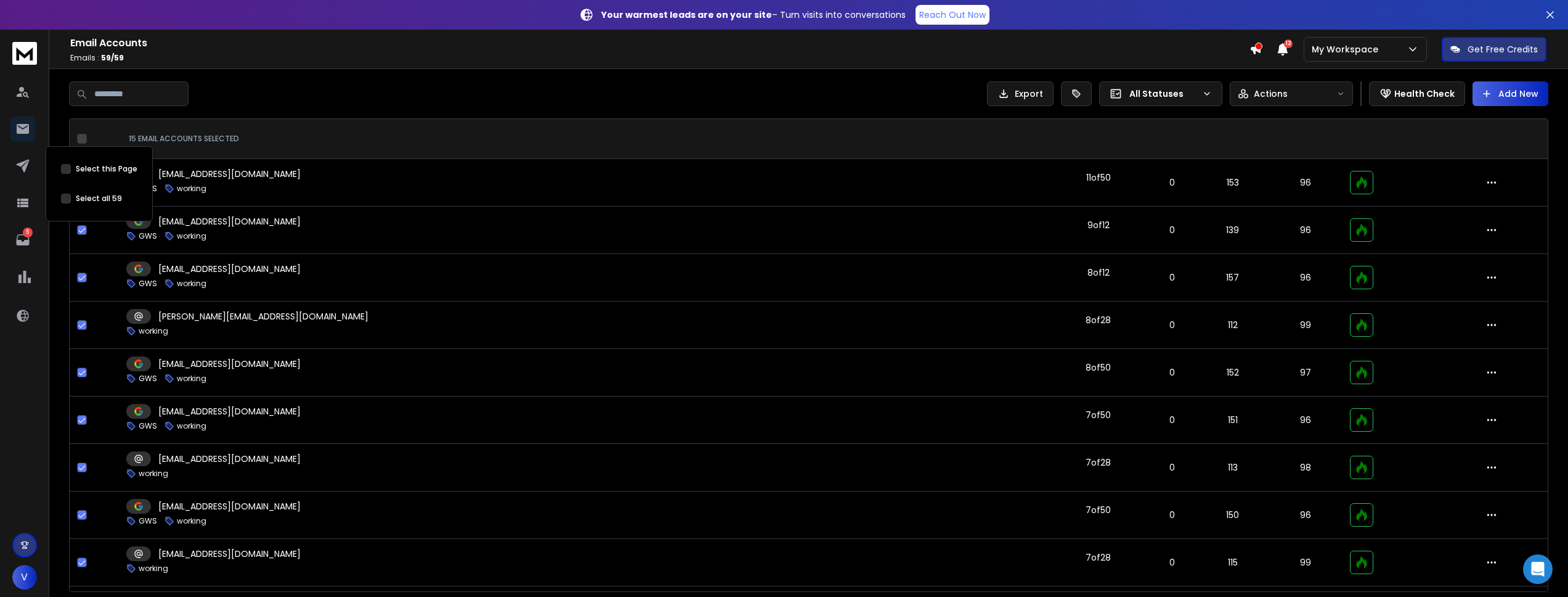
click at [81, 137] on button "Select this Page" at bounding box center [82, 139] width 10 height 10
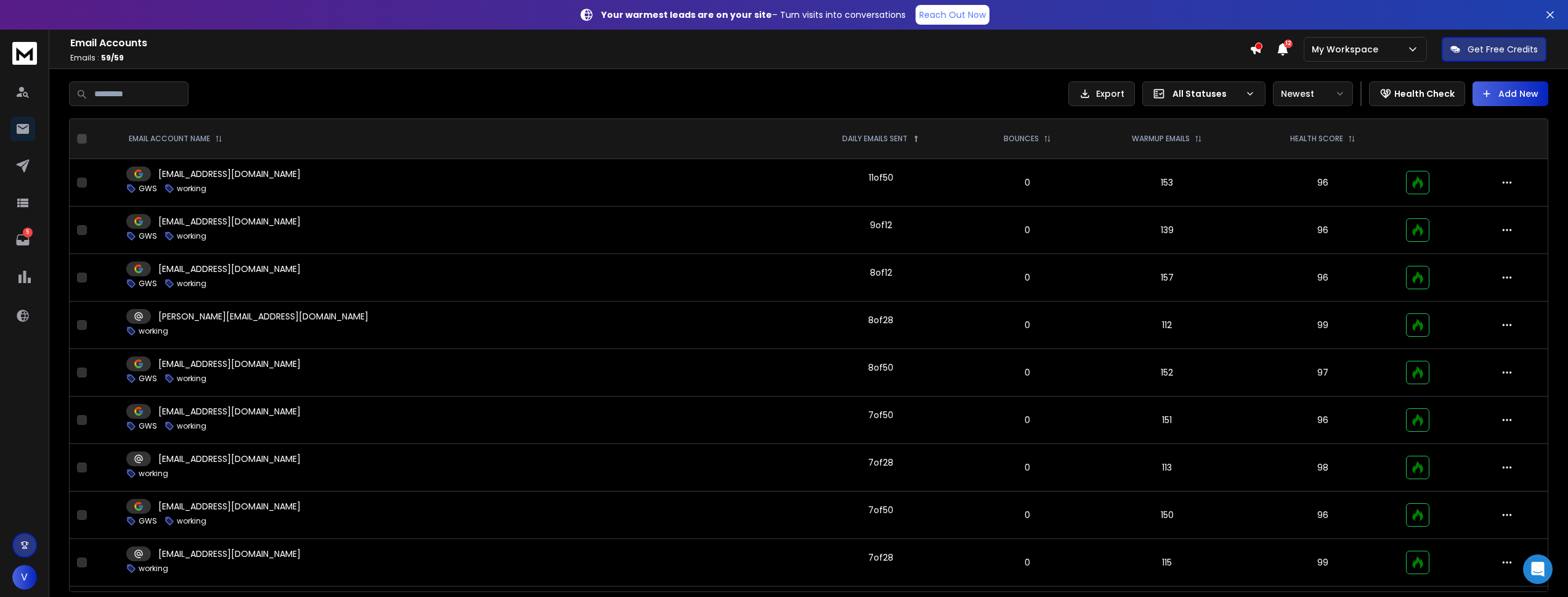
click at [502, 187] on div "GWS working" at bounding box center [456, 189] width 661 height 10
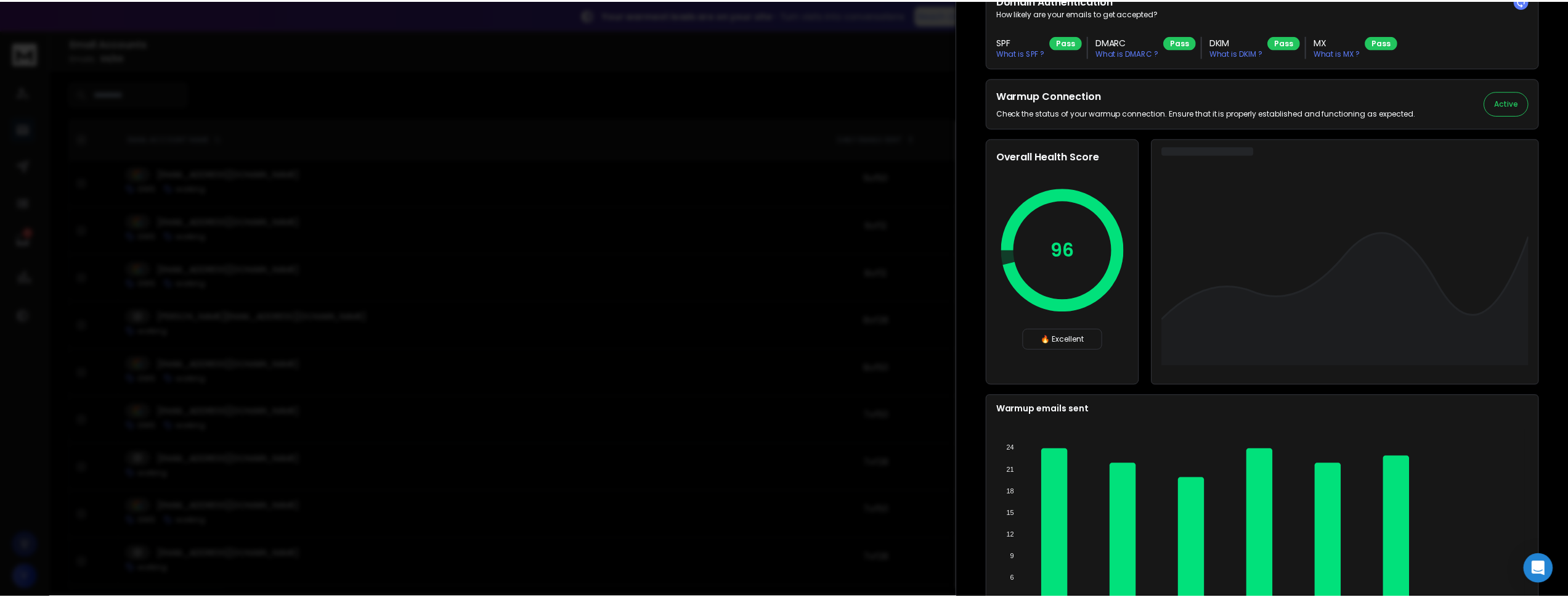
scroll to position [409, 0]
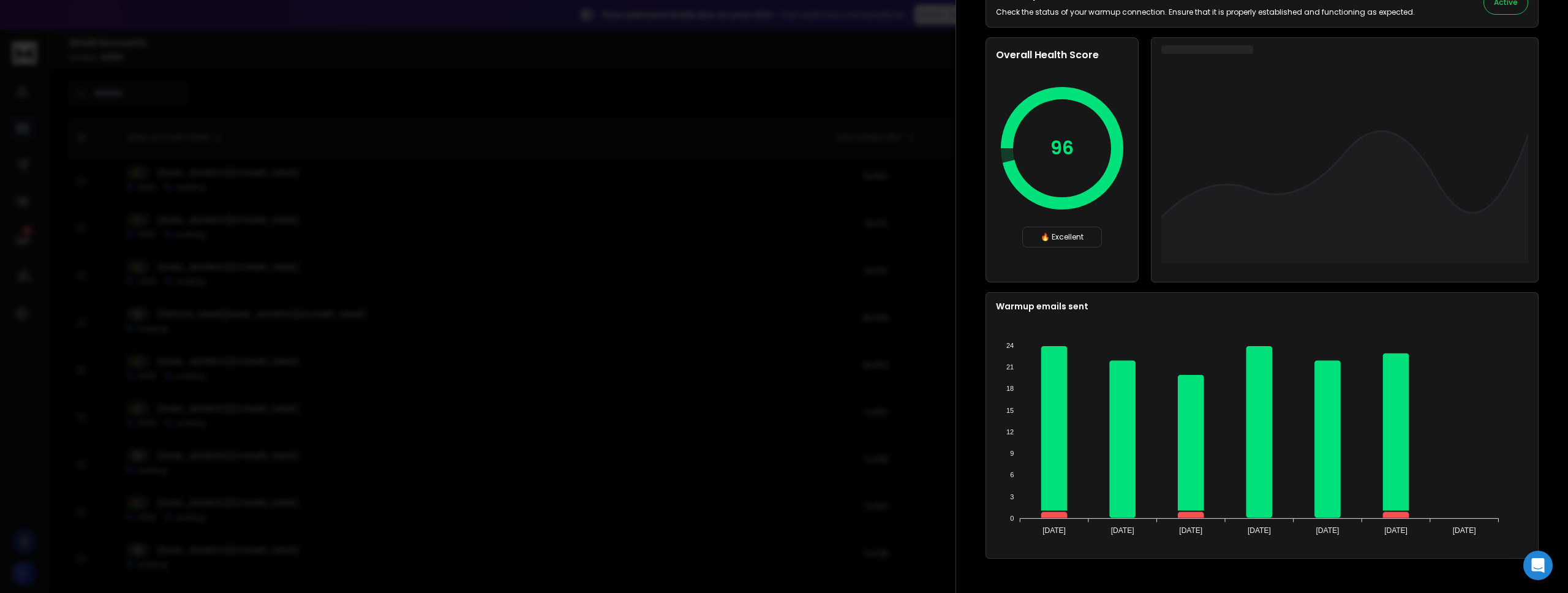
click at [765, 374] on div at bounding box center [784, 296] width 1568 height 593
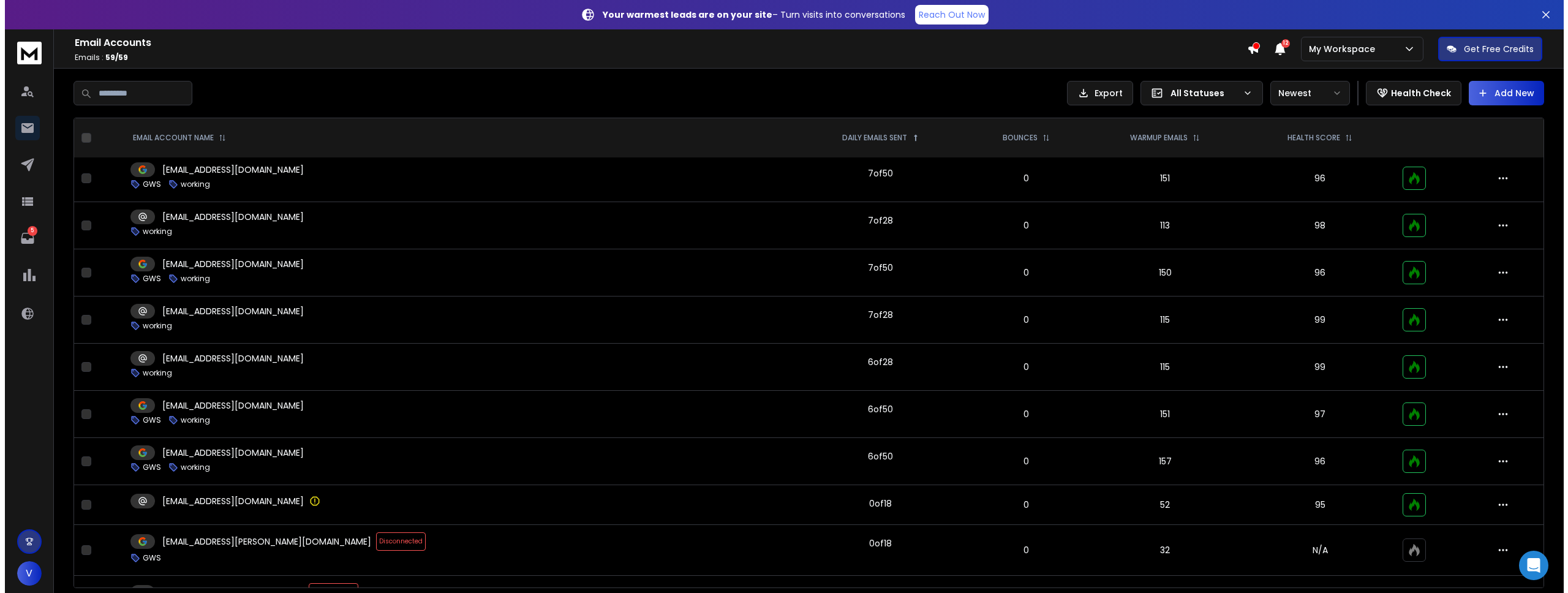
scroll to position [240, 0]
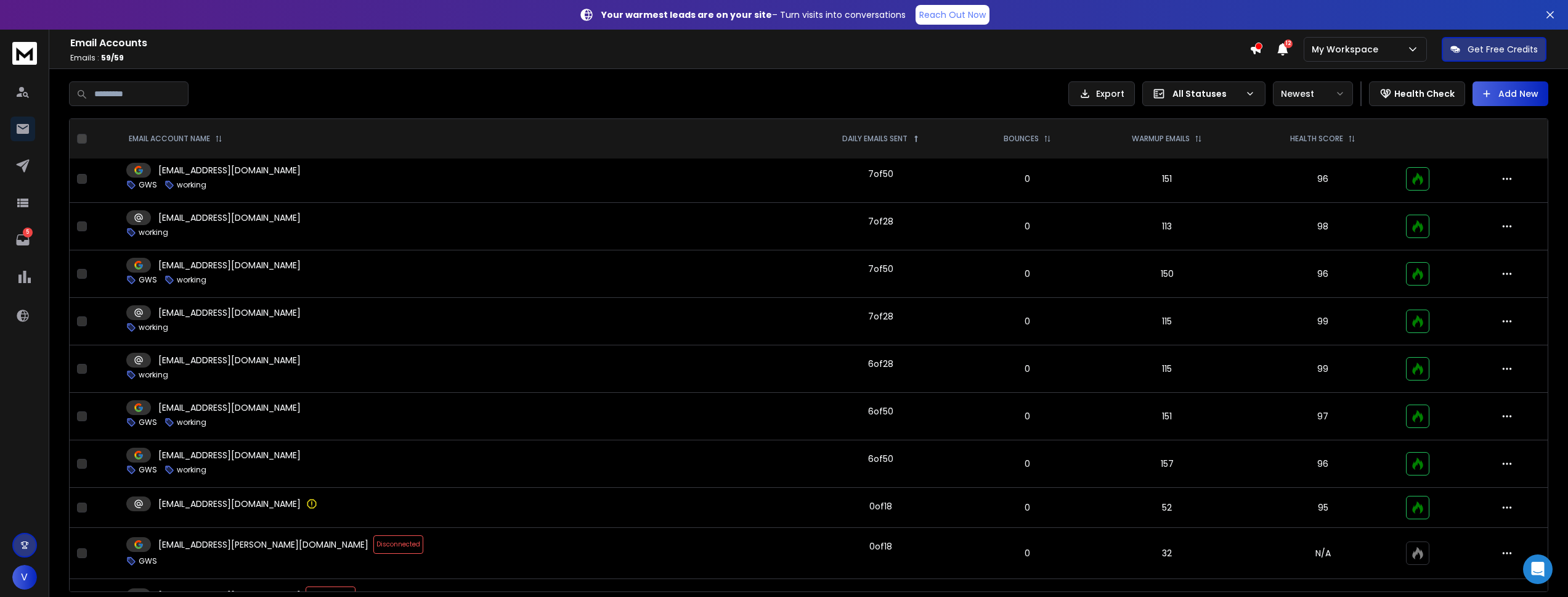
click at [968, 404] on td "0" at bounding box center [1028, 416] width 120 height 47
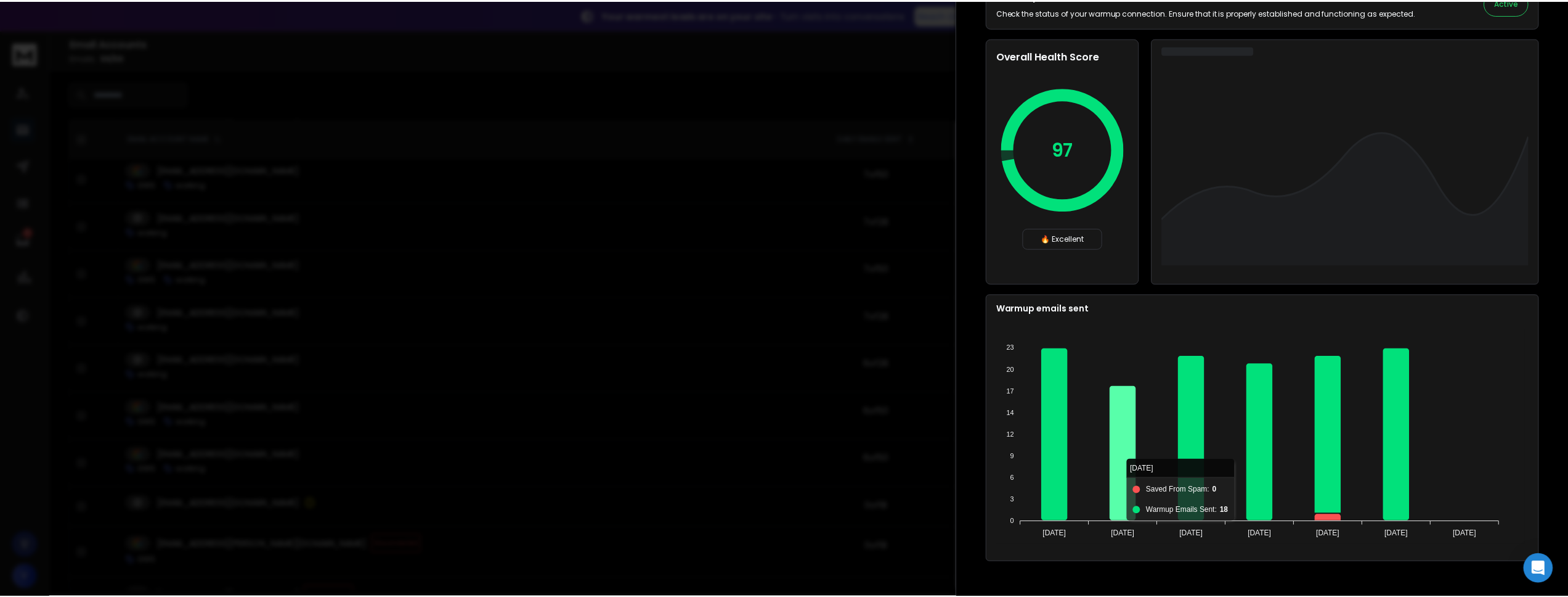
scroll to position [0, 0]
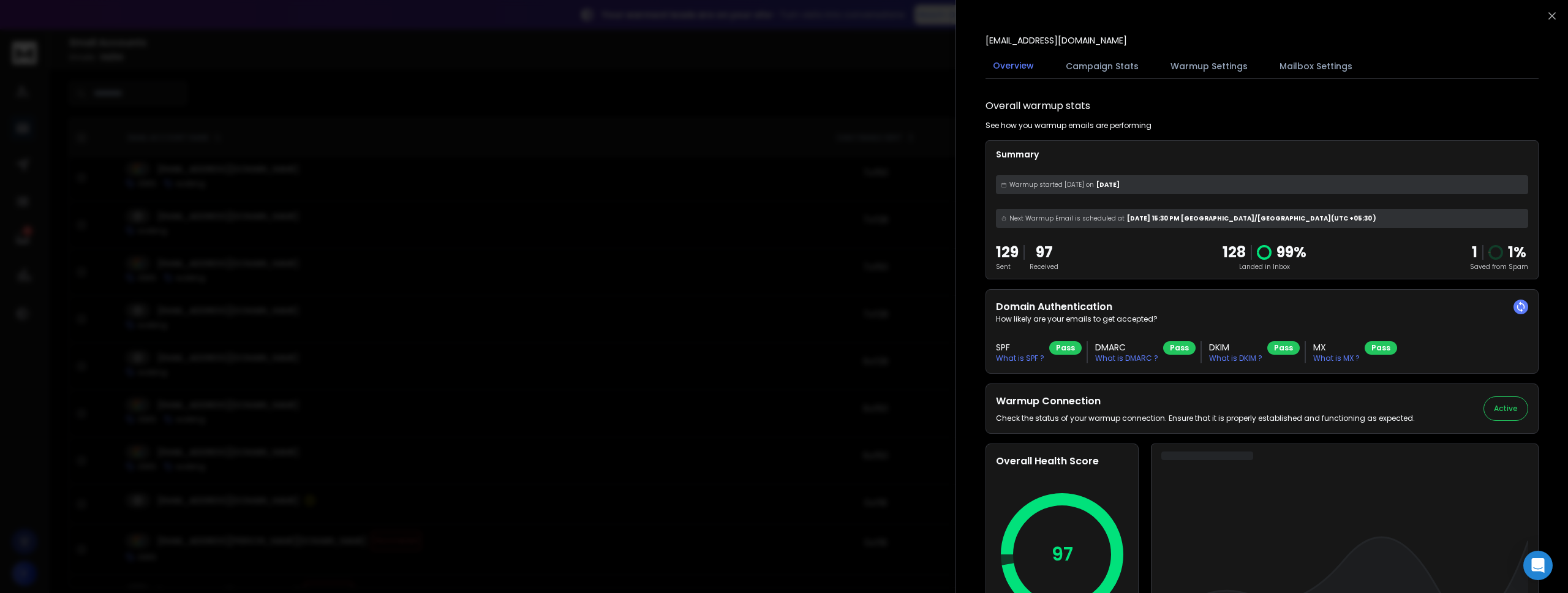
click at [823, 387] on div at bounding box center [784, 296] width 1568 height 593
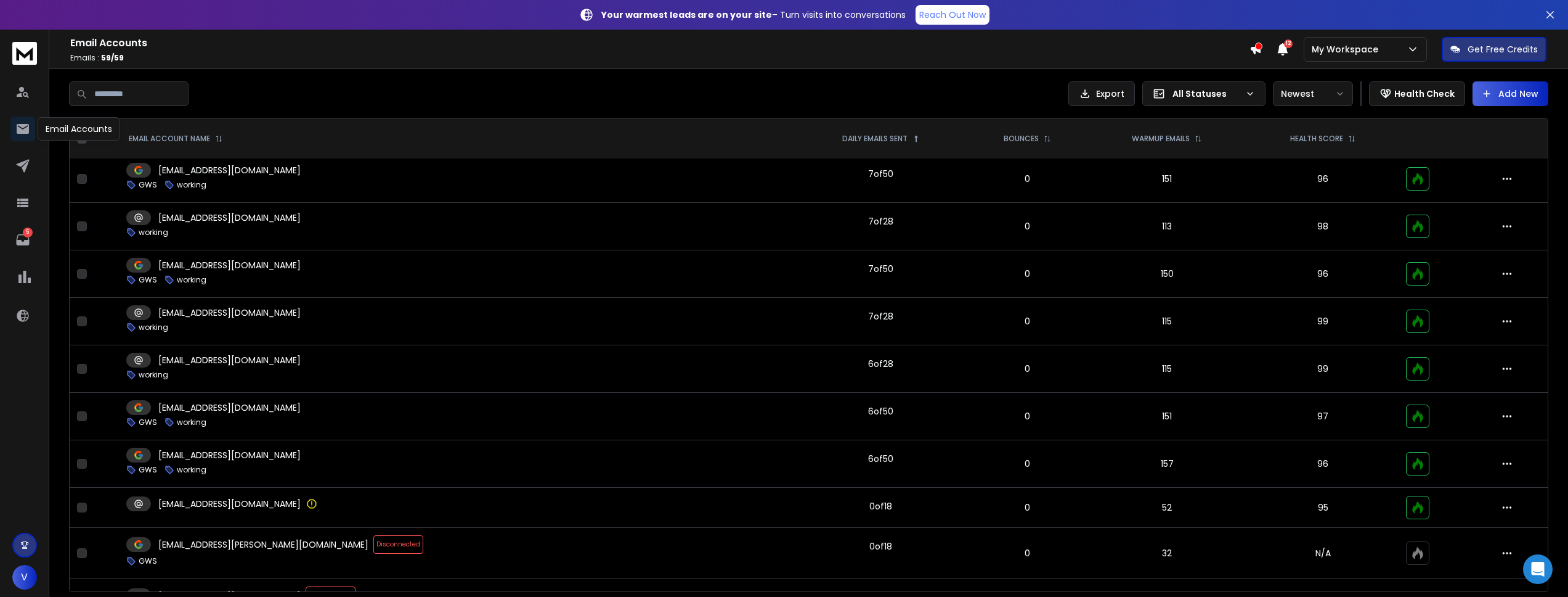
click at [17, 132] on icon at bounding box center [22, 129] width 12 height 10
click at [16, 285] on icon at bounding box center [25, 277] width 18 height 18
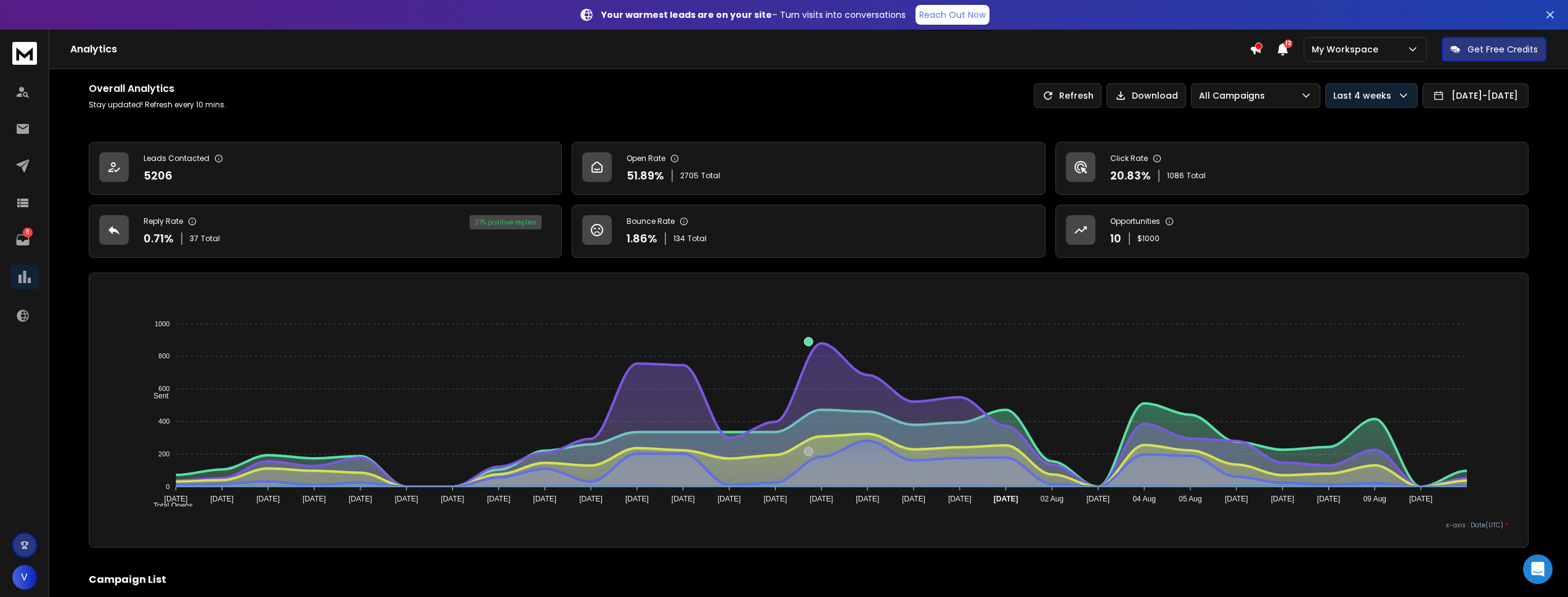
click at [1397, 98] on icon "button" at bounding box center [1403, 95] width 12 height 12
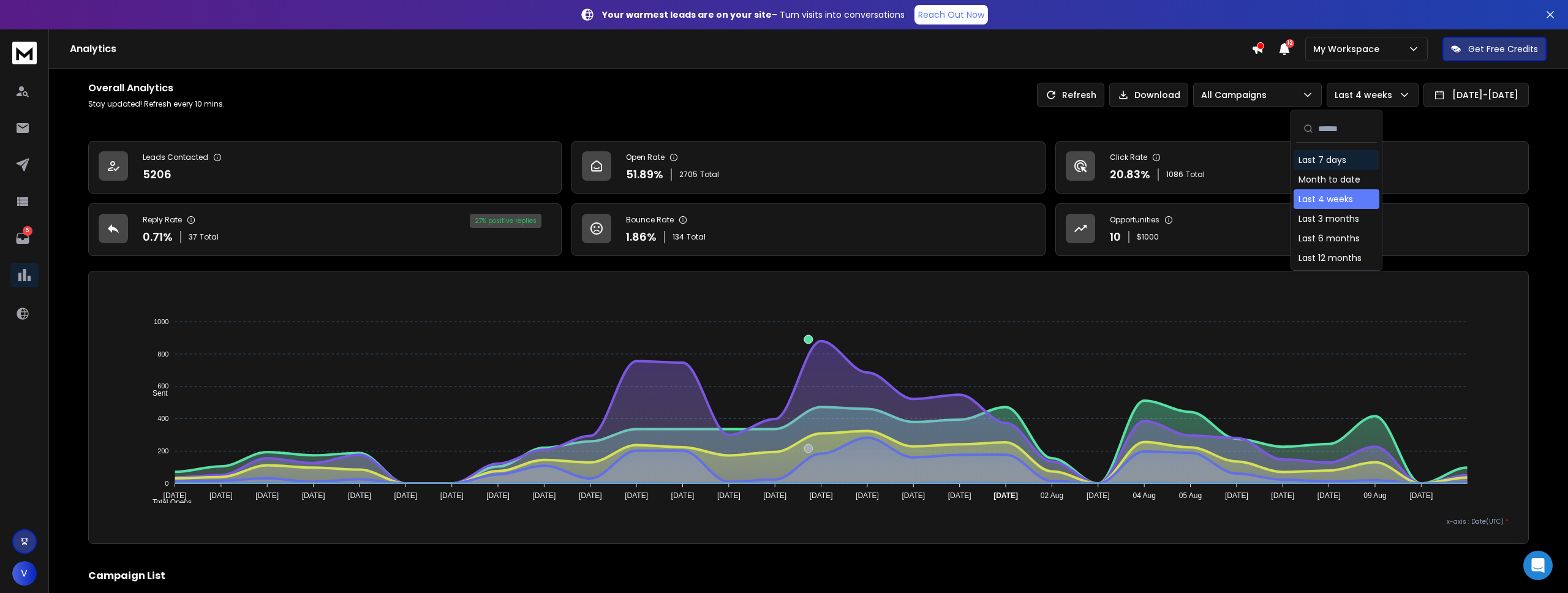
click at [1338, 159] on div "Last 7 days" at bounding box center [1323, 159] width 48 height 12
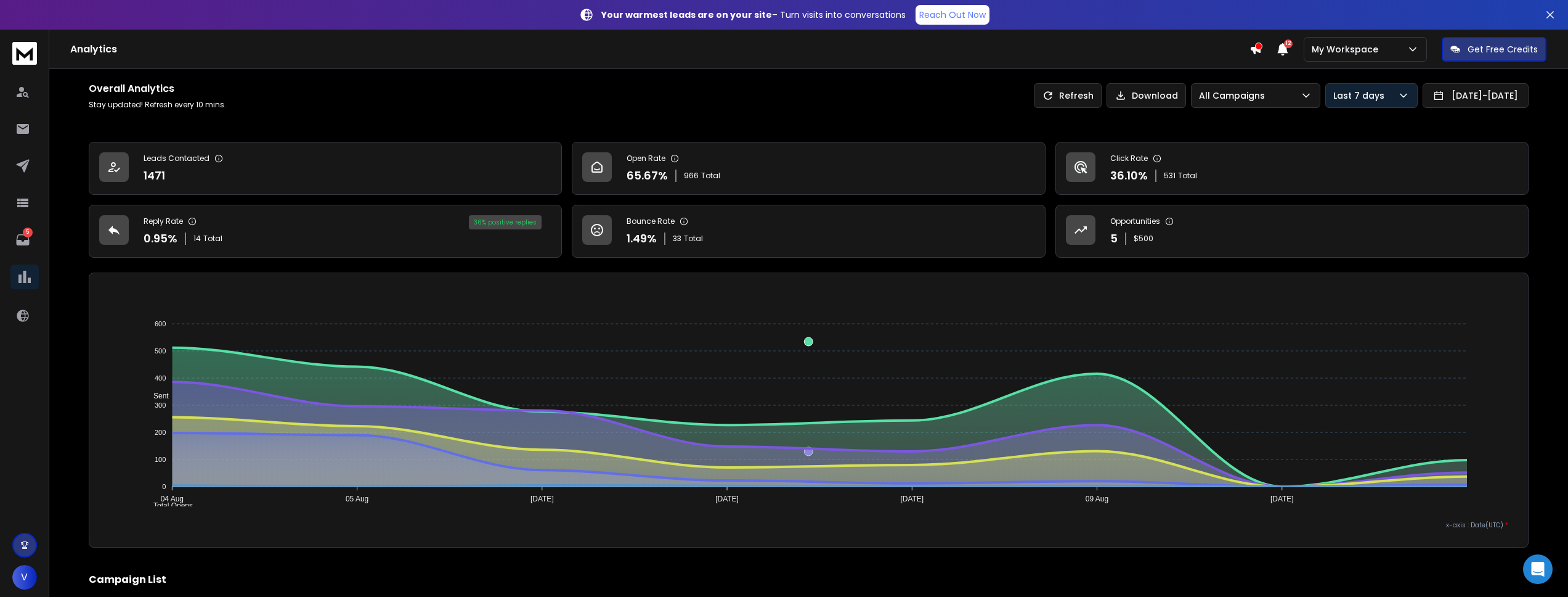
click at [1397, 99] on icon "button" at bounding box center [1403, 95] width 12 height 12
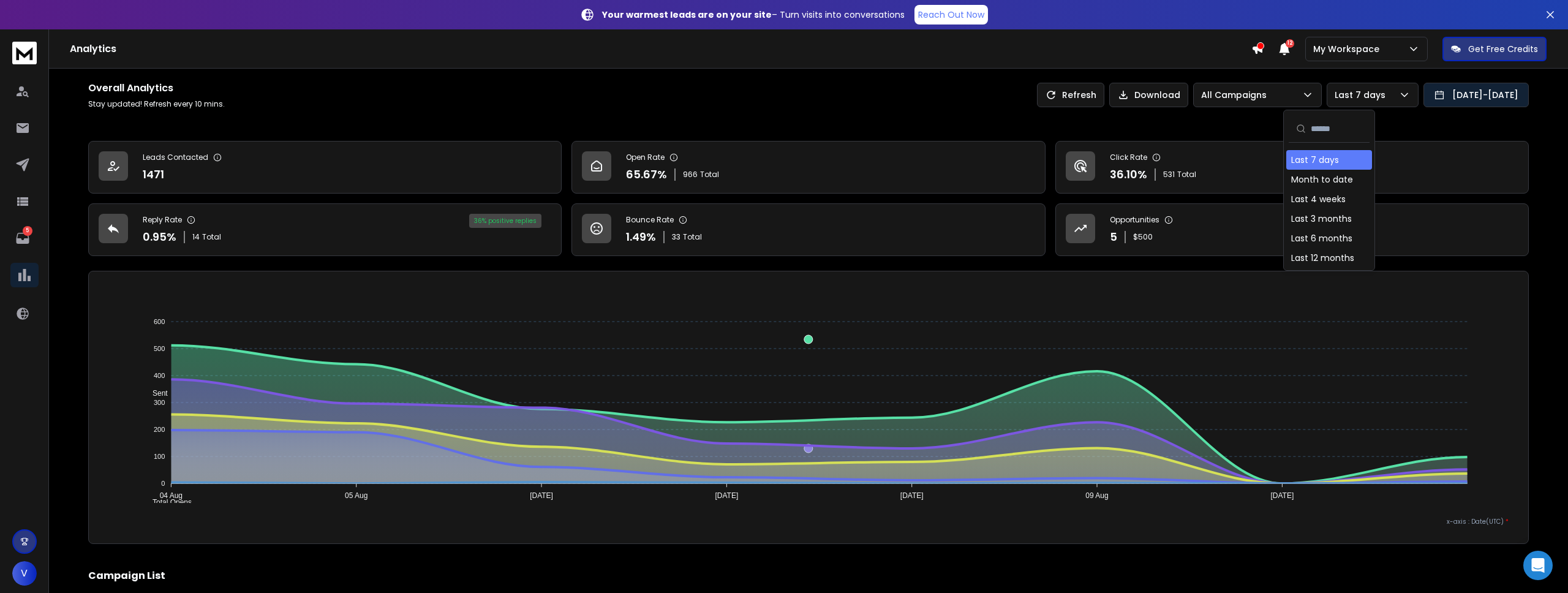
click at [1431, 91] on button "[DATE] - [DATE]" at bounding box center [1476, 95] width 106 height 25
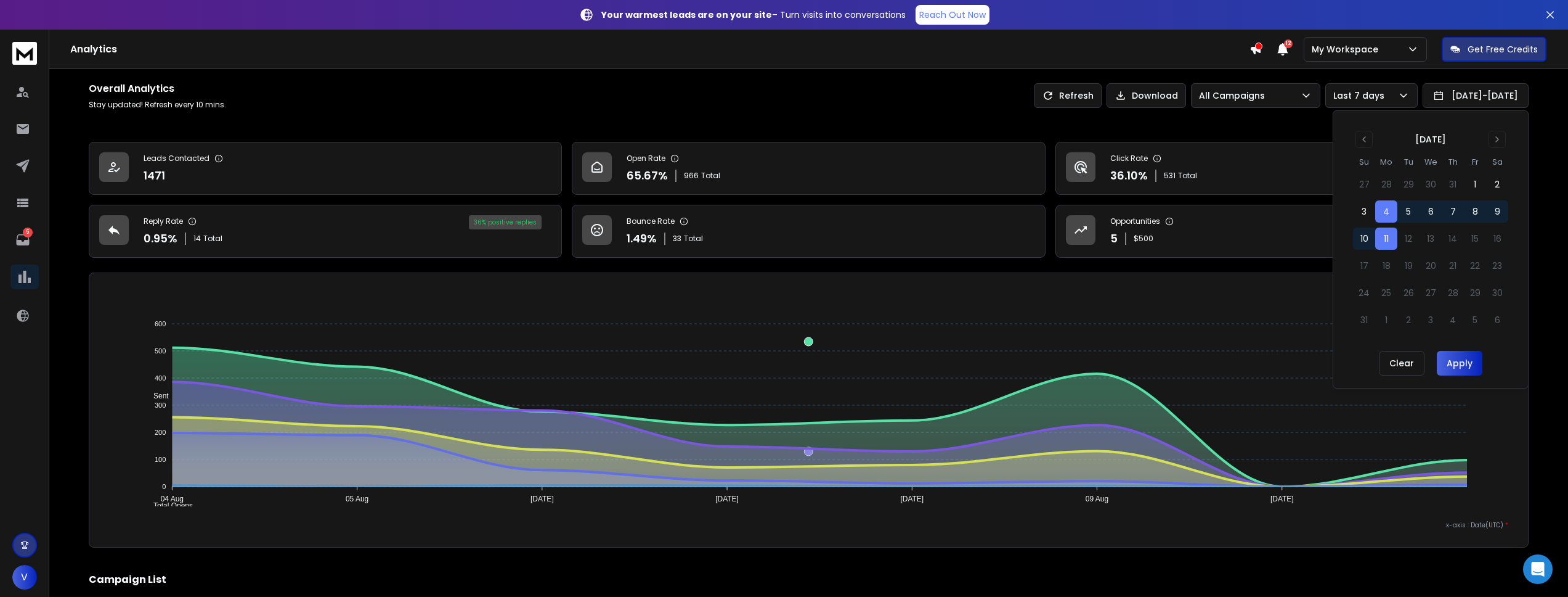
click at [1387, 239] on button "11" at bounding box center [1386, 239] width 22 height 22
click at [1461, 366] on button "Apply" at bounding box center [1459, 363] width 46 height 25
